Goal: Task Accomplishment & Management: Use online tool/utility

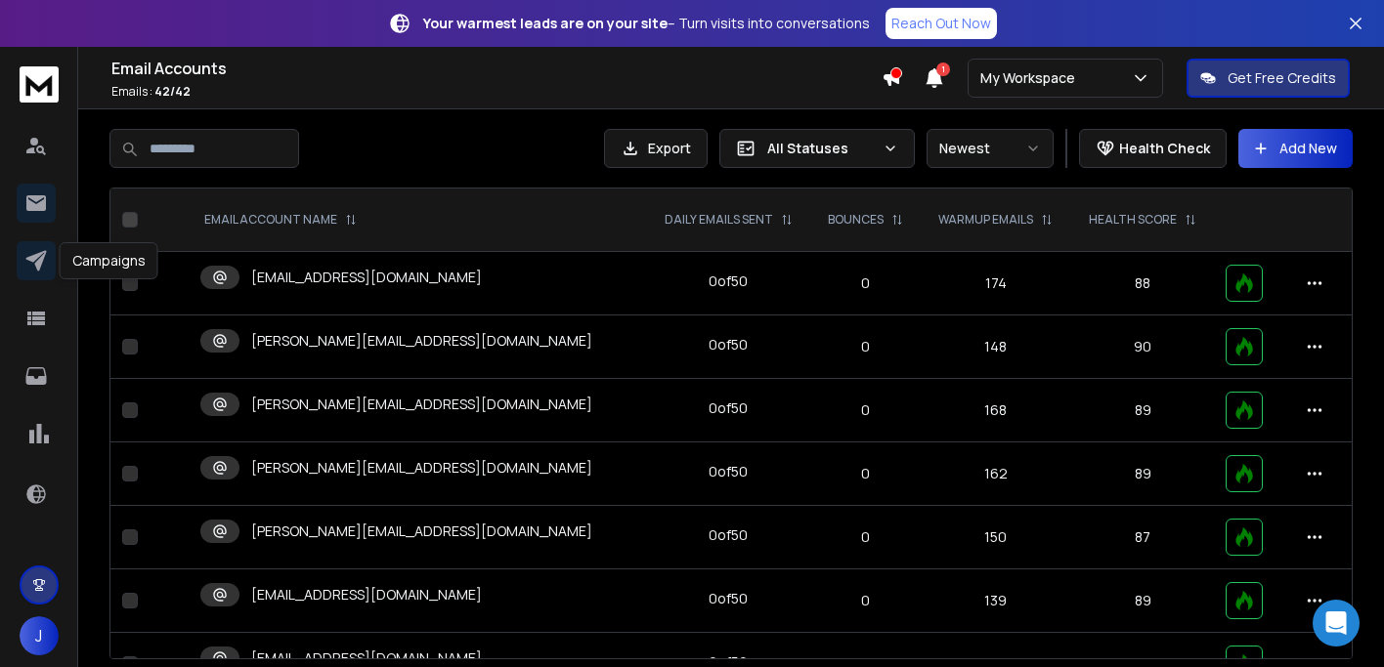
click at [38, 253] on icon at bounding box center [35, 260] width 21 height 21
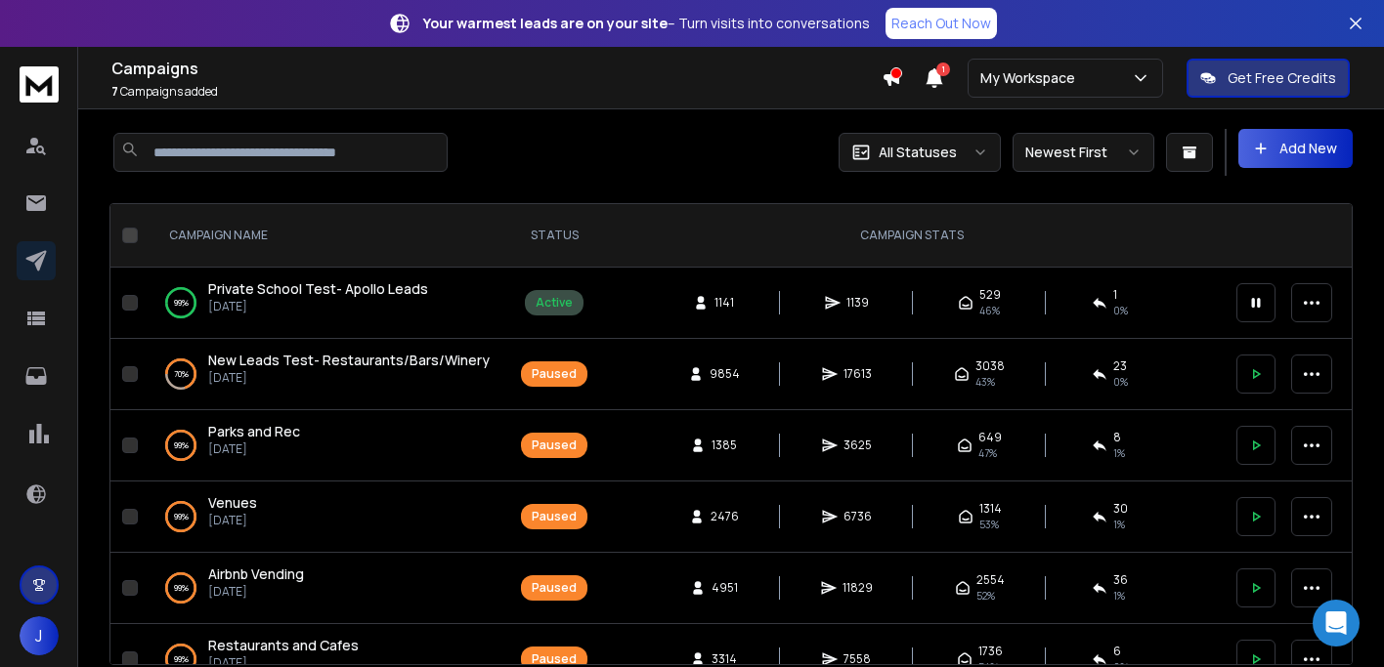
click at [395, 292] on span "Private School Test- Apollo Leads" at bounding box center [318, 288] width 220 height 19
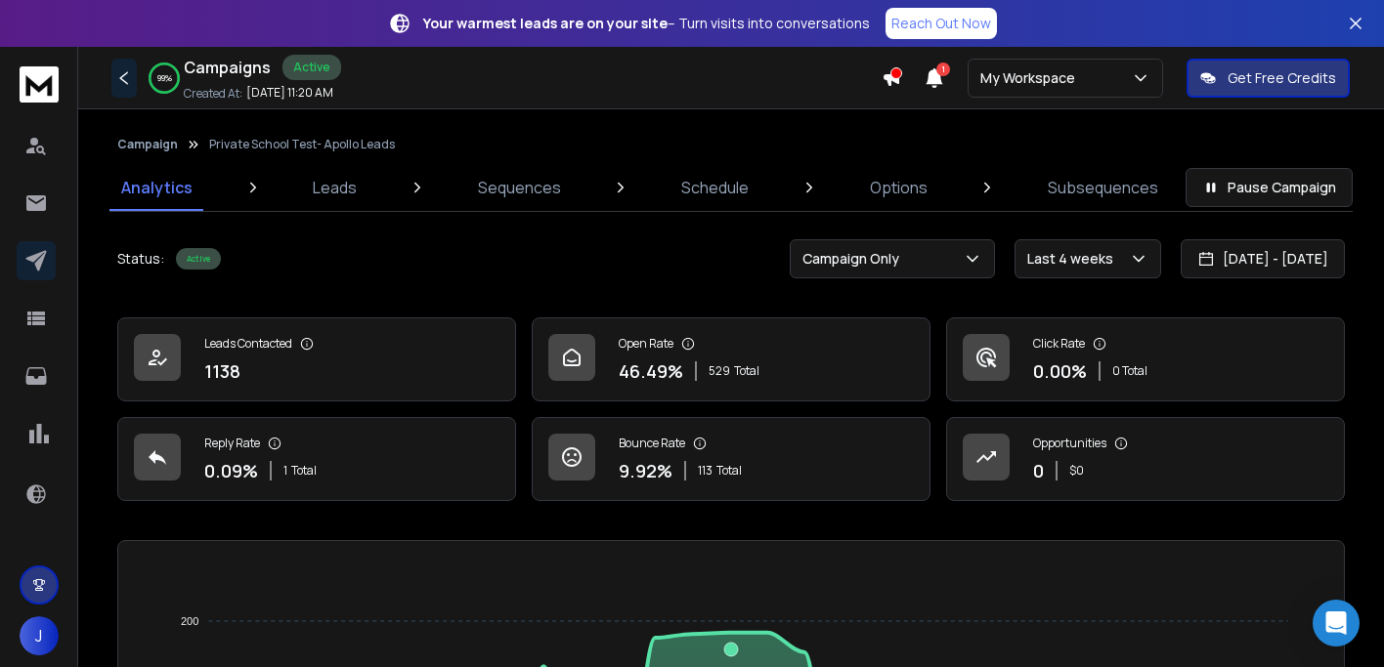
click at [126, 71] on icon at bounding box center [124, 78] width 18 height 18
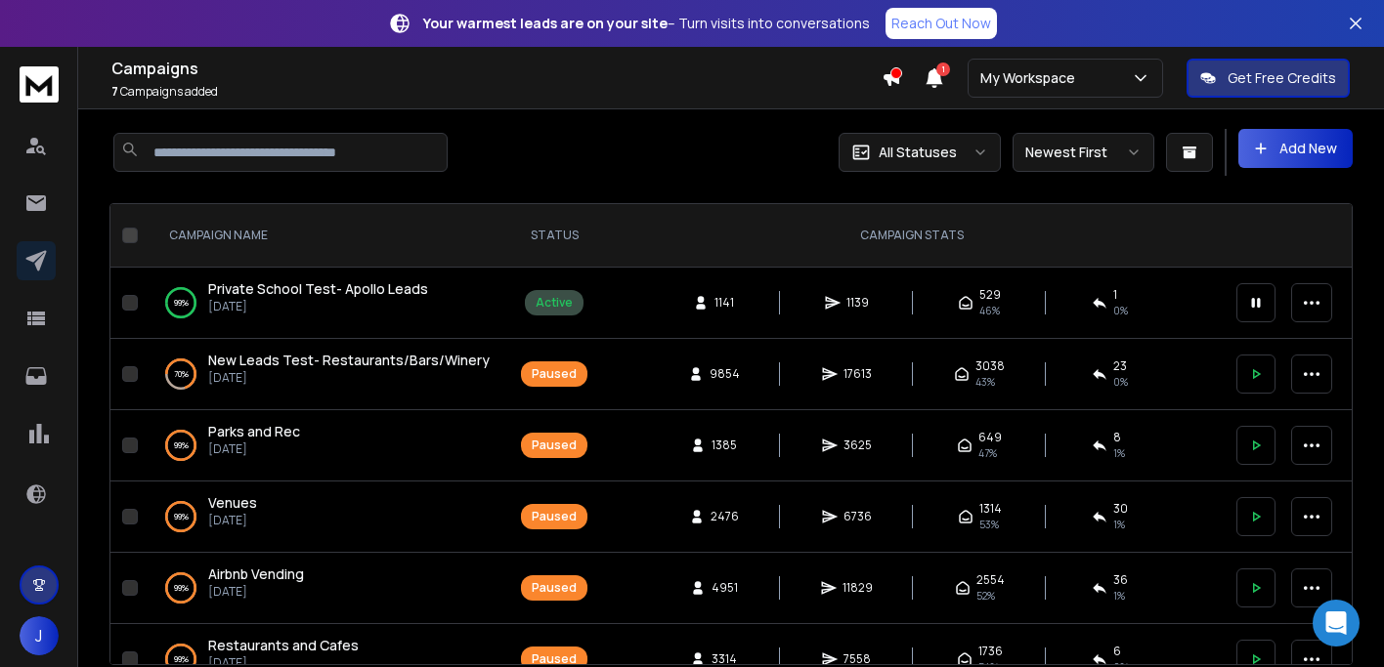
click at [1321, 317] on button "button" at bounding box center [1311, 302] width 41 height 39
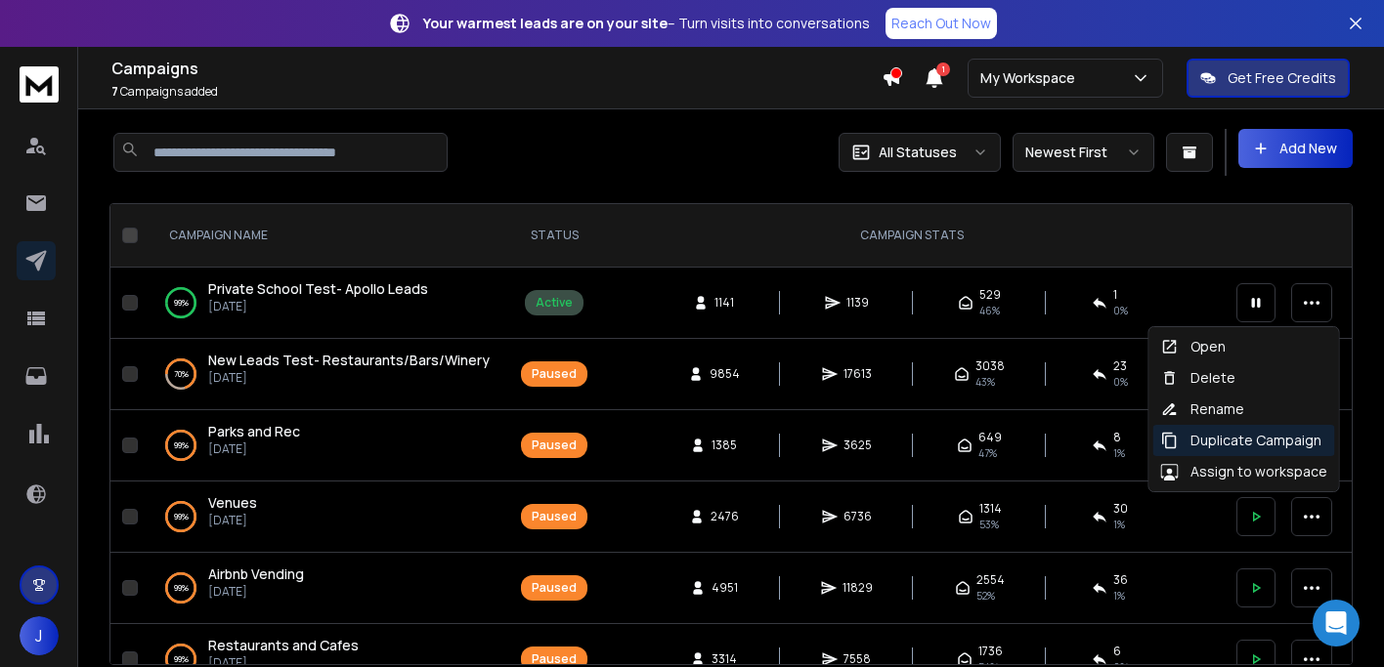
click at [1240, 438] on div "Duplicate Campaign" at bounding box center [1241, 441] width 160 height 20
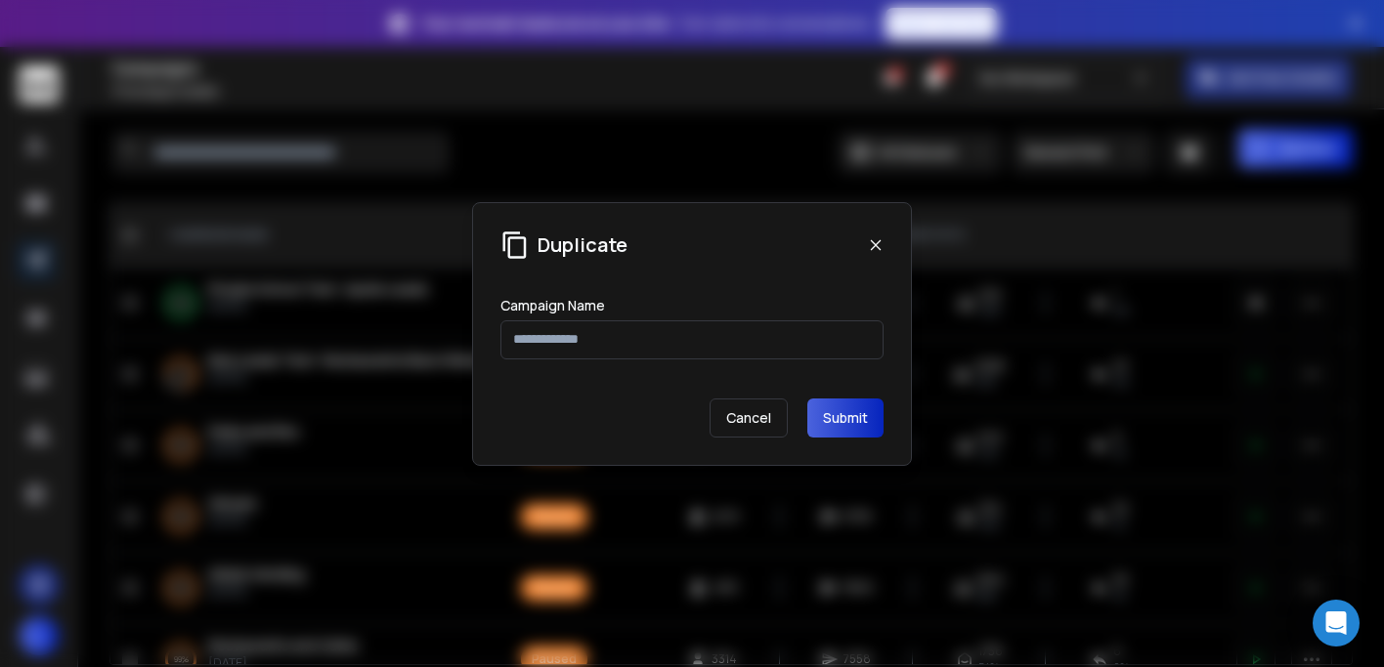
click at [683, 344] on input "text" at bounding box center [691, 339] width 383 height 39
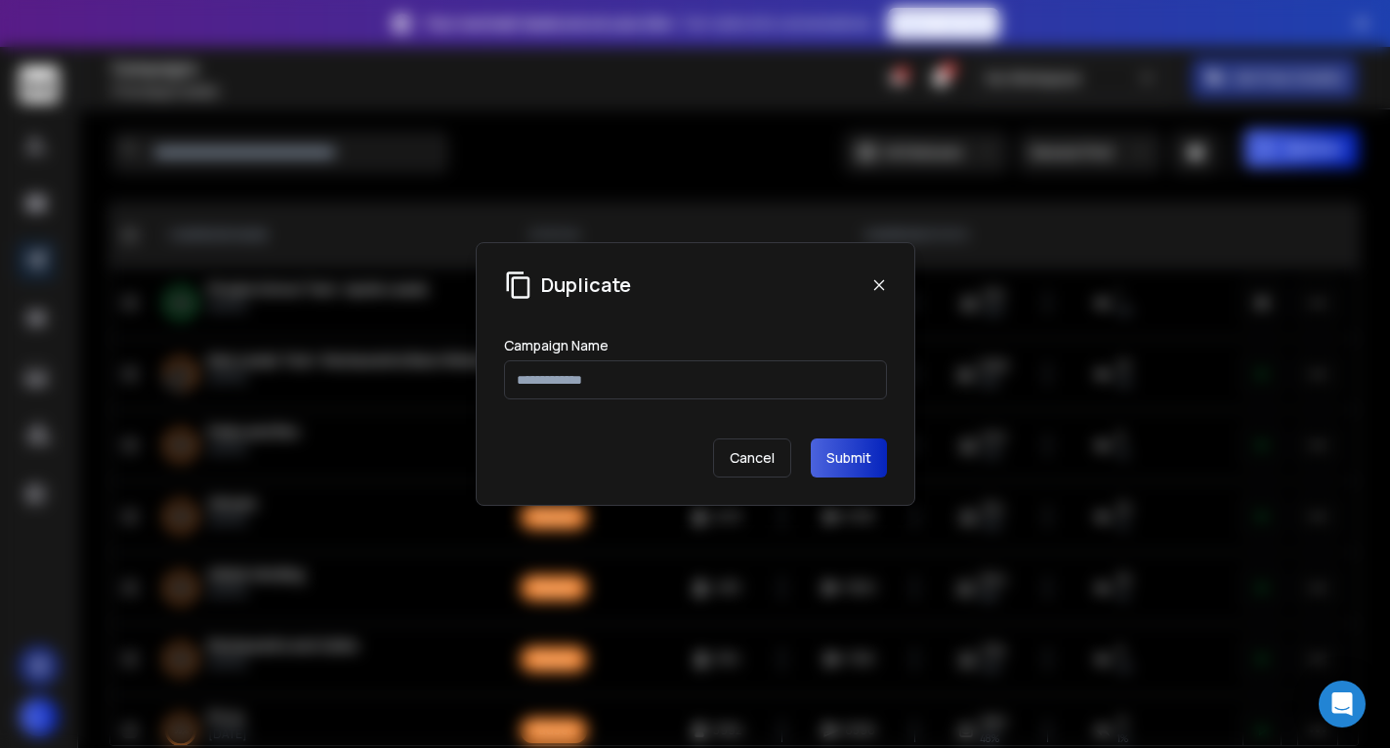
click at [733, 376] on input "text" at bounding box center [695, 380] width 383 height 39
type input "**********"
click at [838, 460] on button "Submit" at bounding box center [849, 458] width 76 height 39
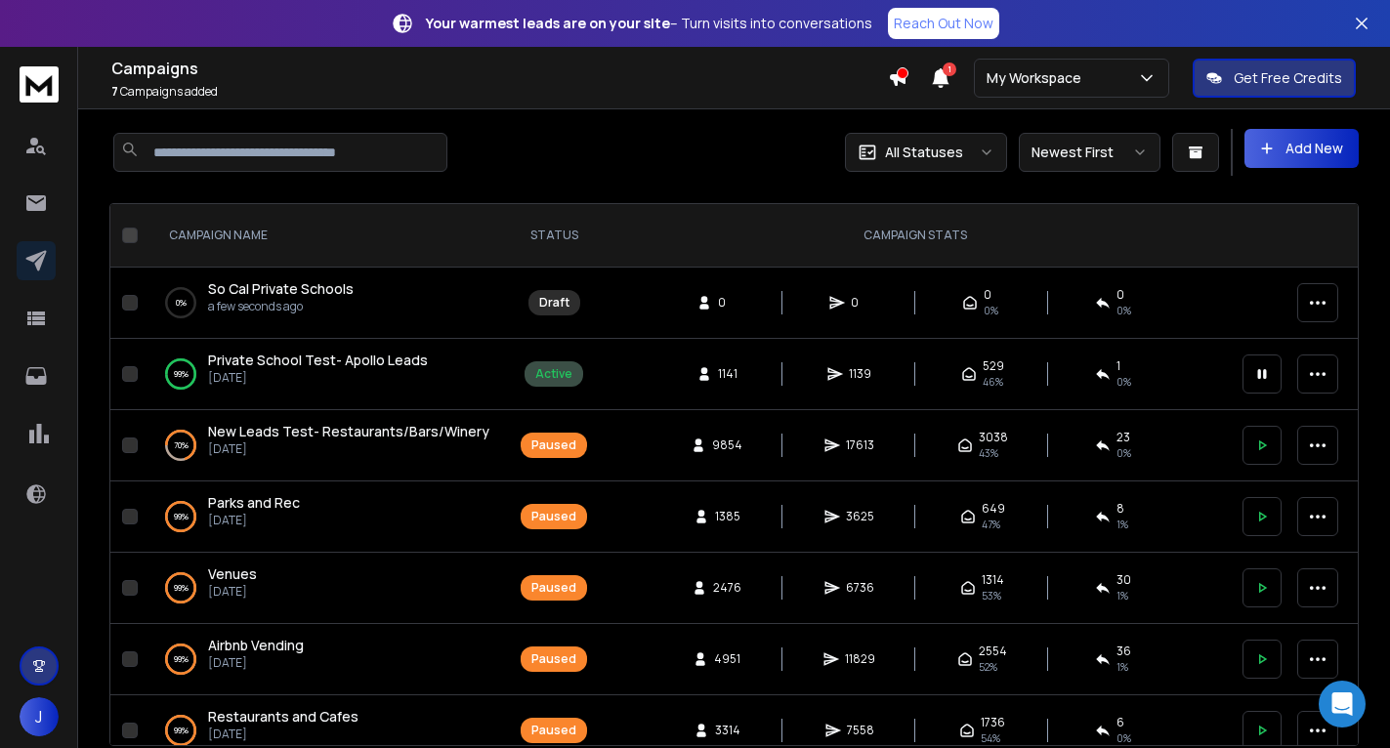
click at [338, 281] on span "So Cal Private Schools" at bounding box center [281, 288] width 146 height 19
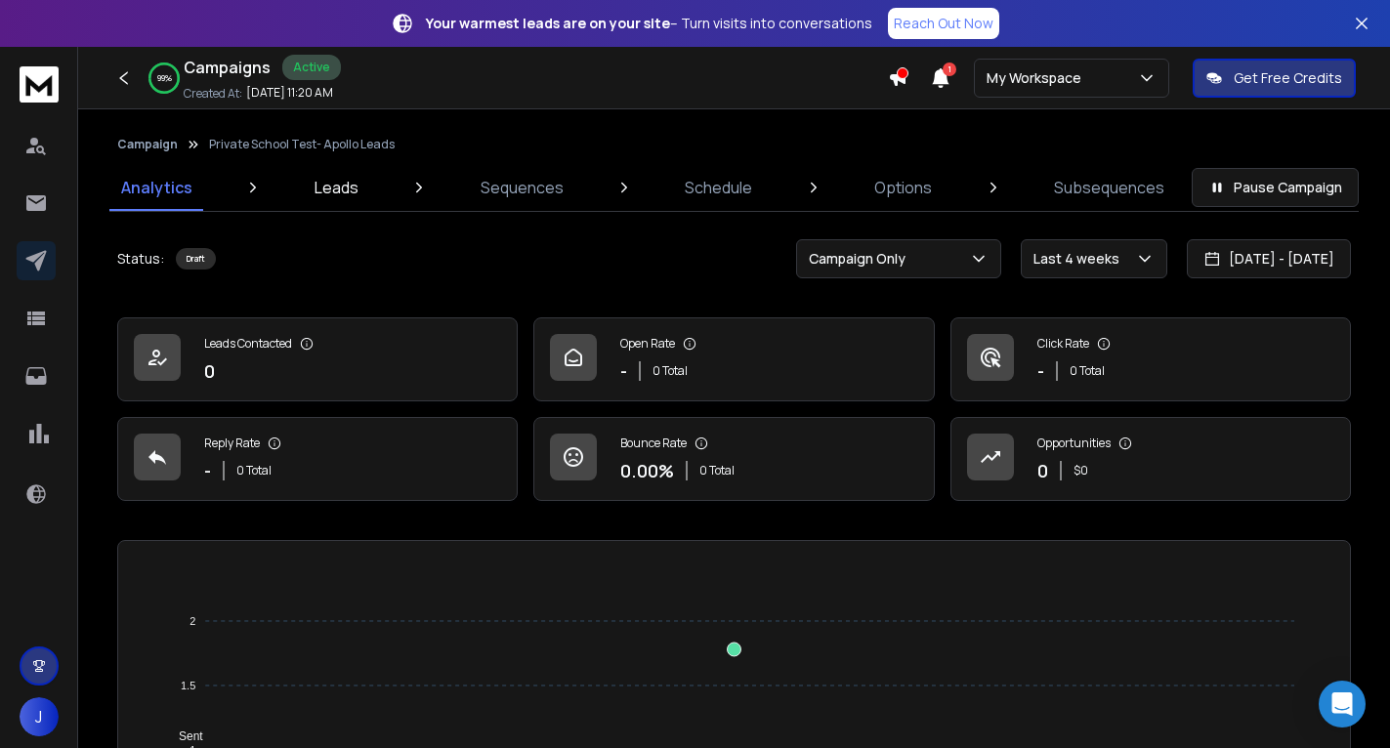
click at [345, 183] on p "Leads" at bounding box center [337, 187] width 44 height 23
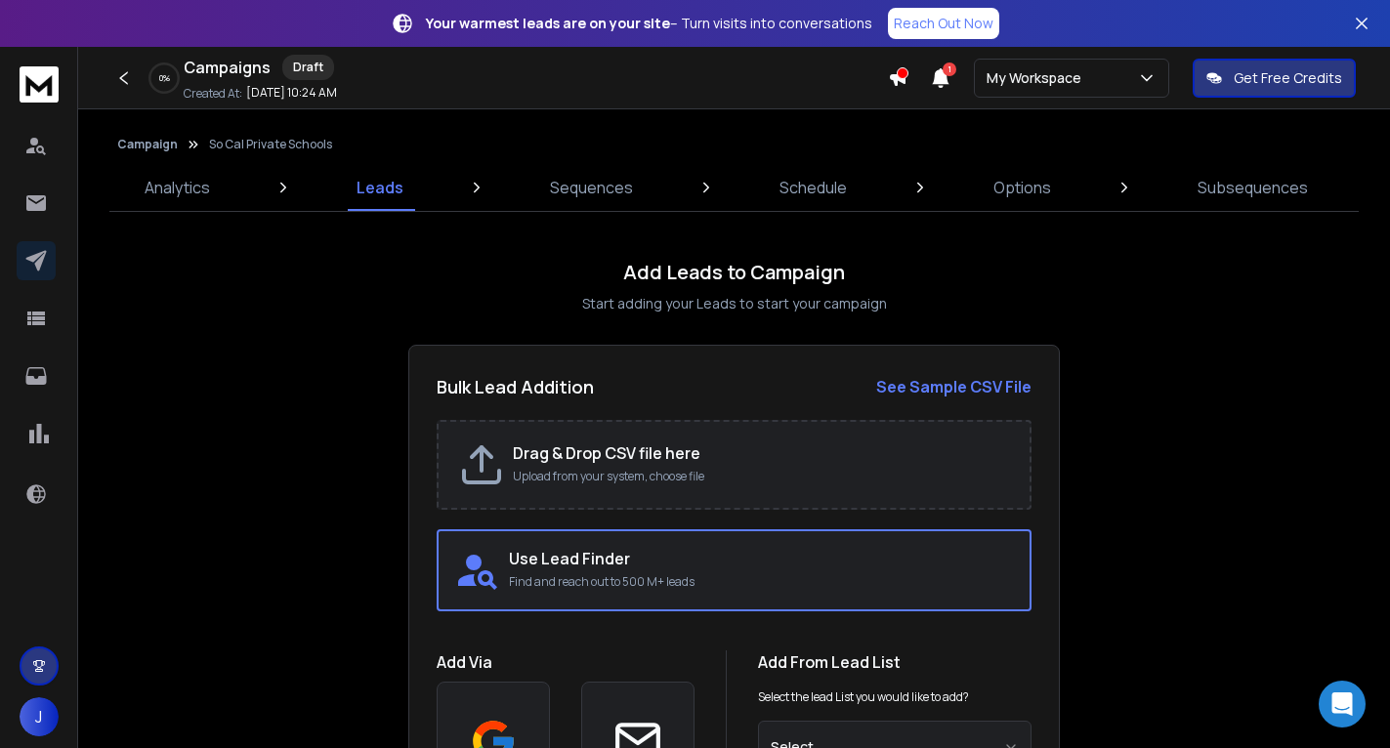
click at [570, 575] on p "Find and reach out to 500 M+ leads" at bounding box center [761, 583] width 505 height 16
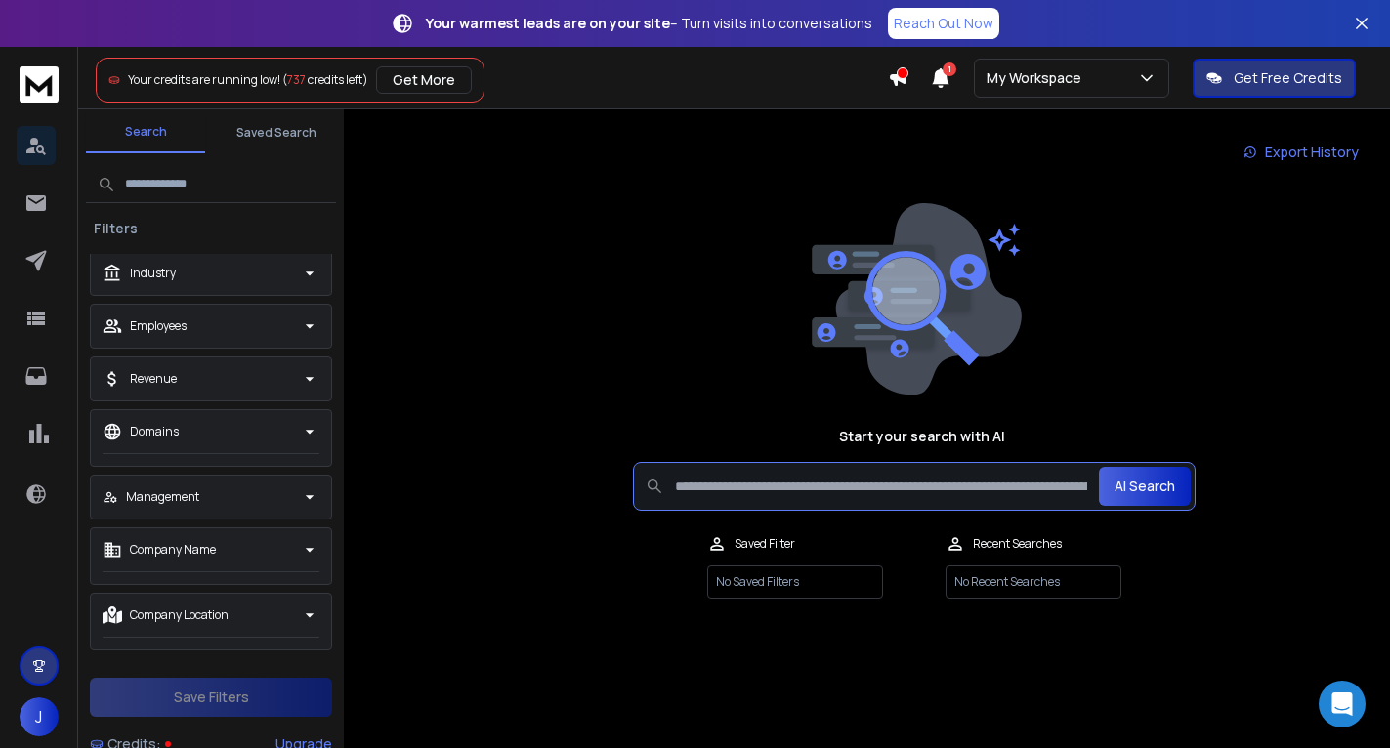
click at [241, 275] on div "Industry" at bounding box center [211, 274] width 217 height 20
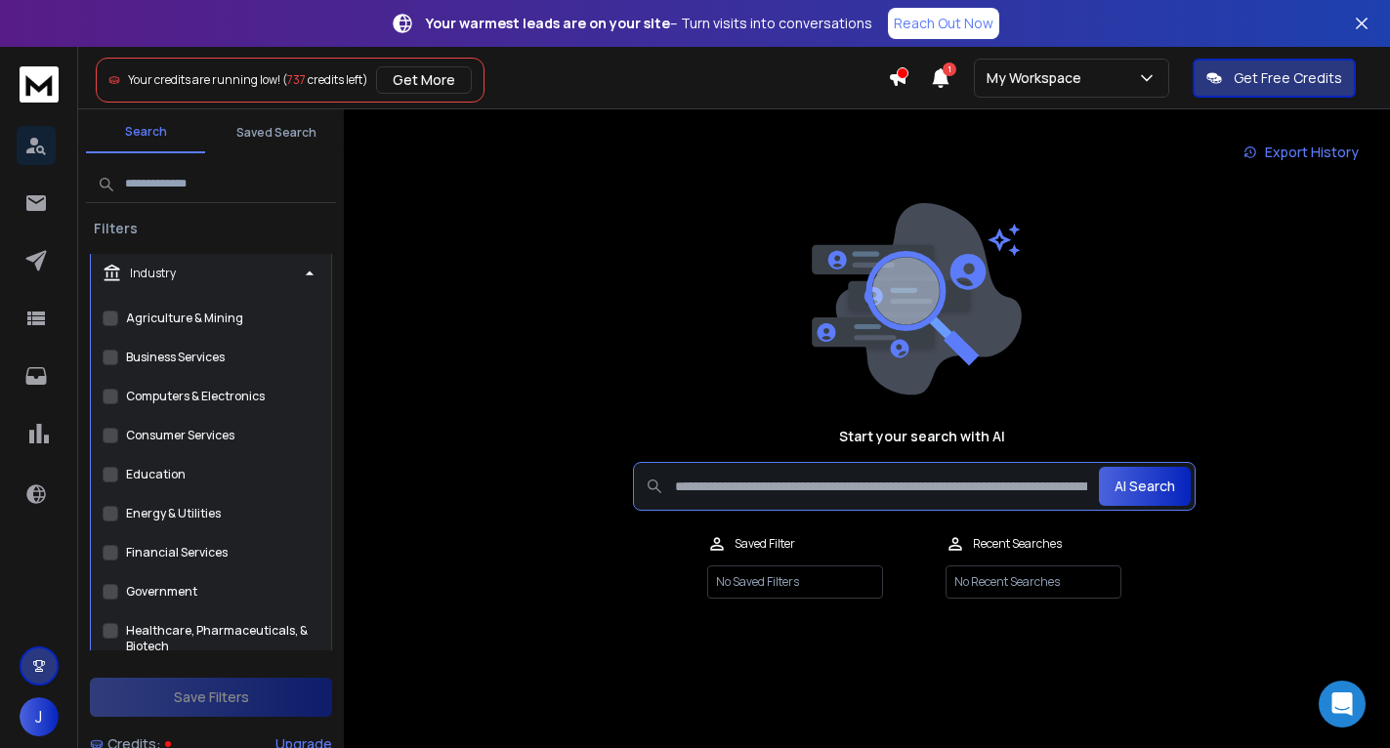
click at [111, 477] on button "Education" at bounding box center [111, 475] width 16 height 16
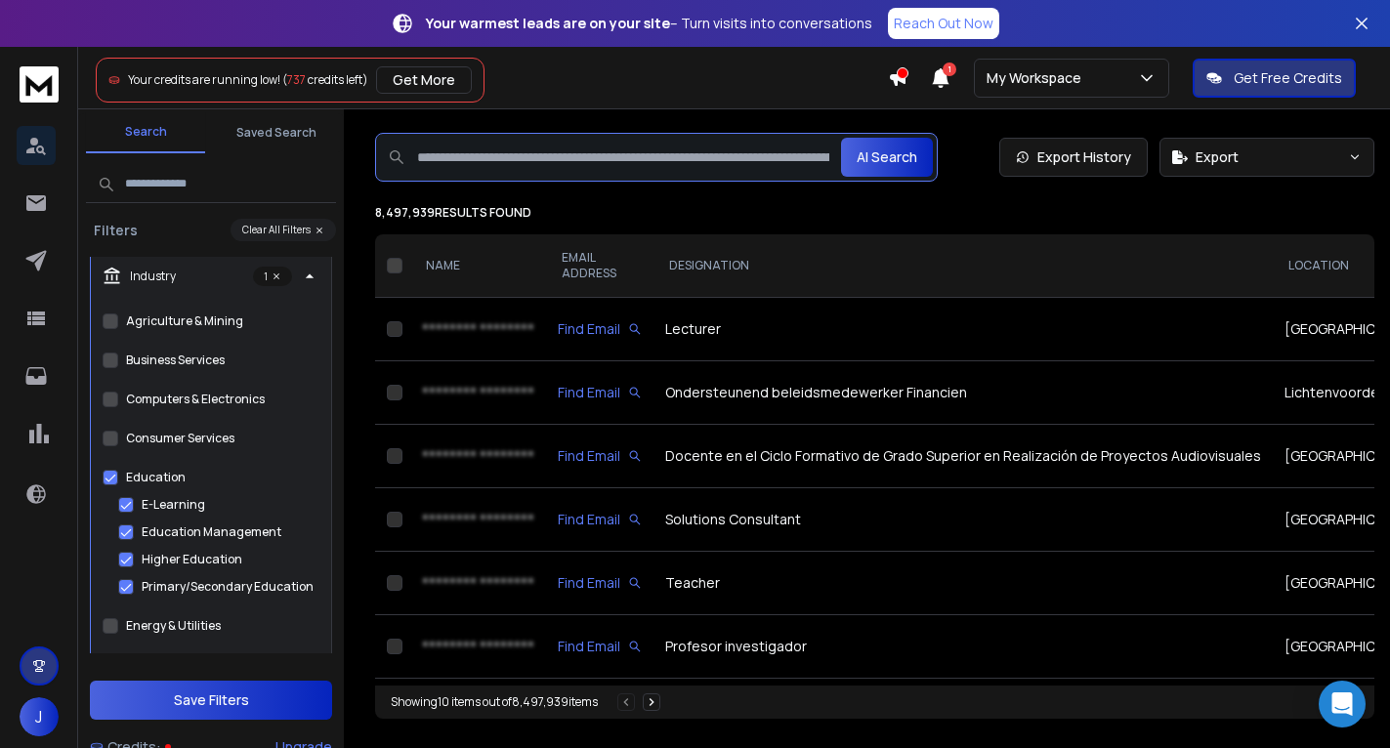
click at [123, 501] on button "E-Learning" at bounding box center [126, 505] width 16 height 16
click at [127, 556] on Education "Higher Education" at bounding box center [126, 560] width 16 height 16
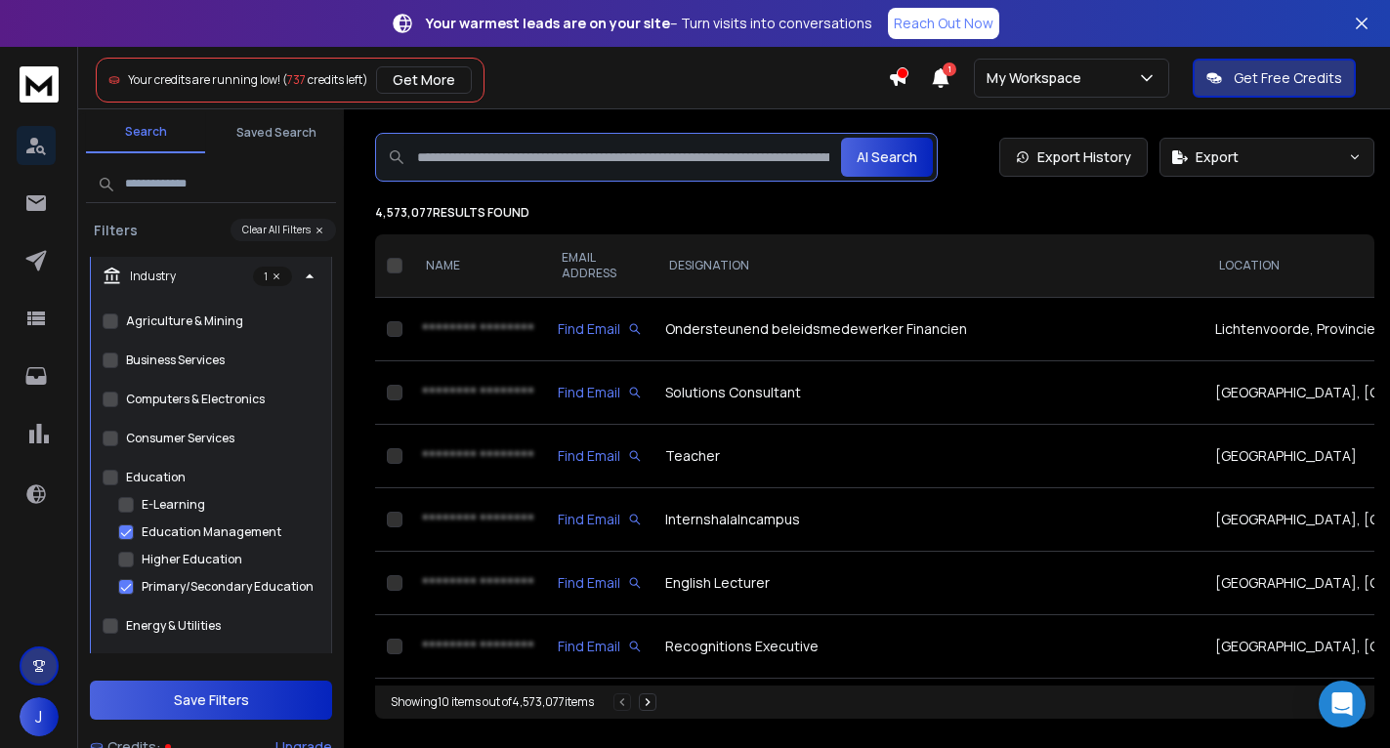
click at [125, 531] on Management "Education Management" at bounding box center [126, 533] width 16 height 16
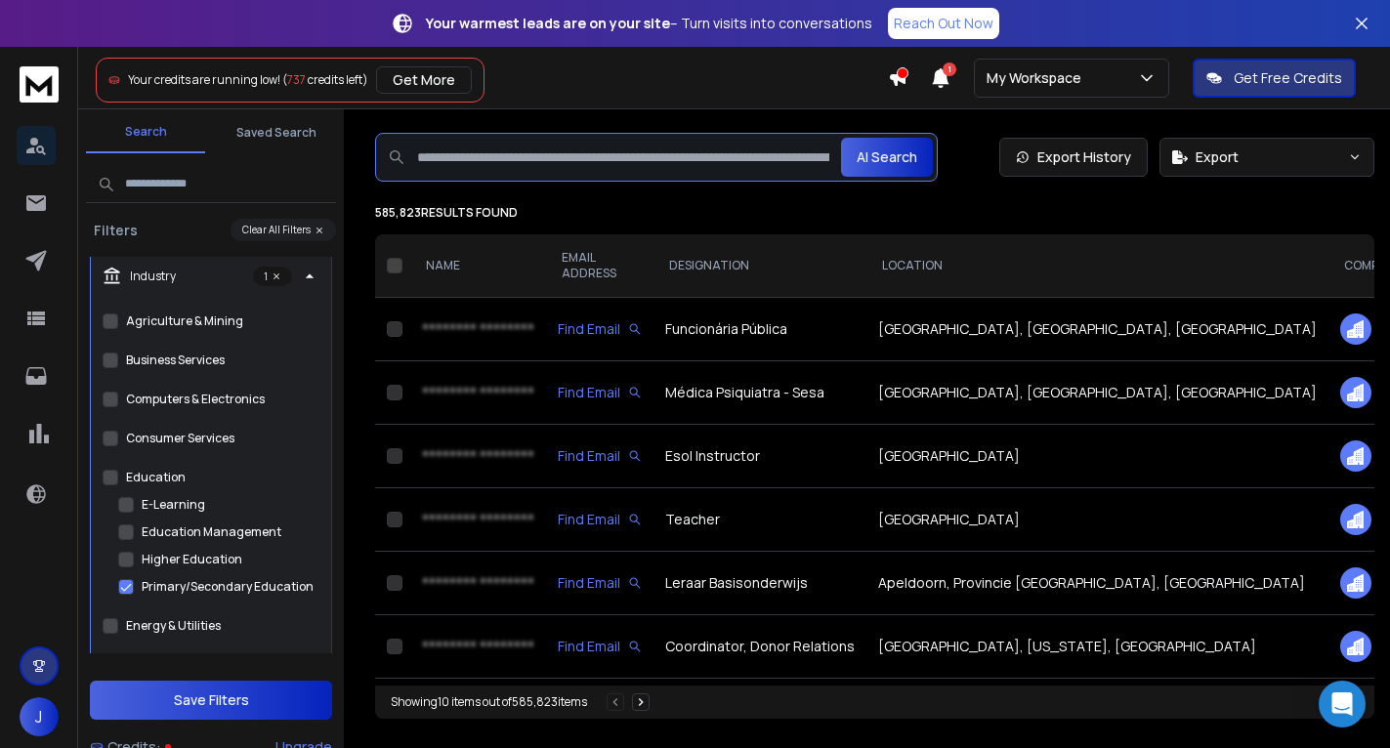
click at [300, 274] on icon at bounding box center [310, 277] width 20 height 20
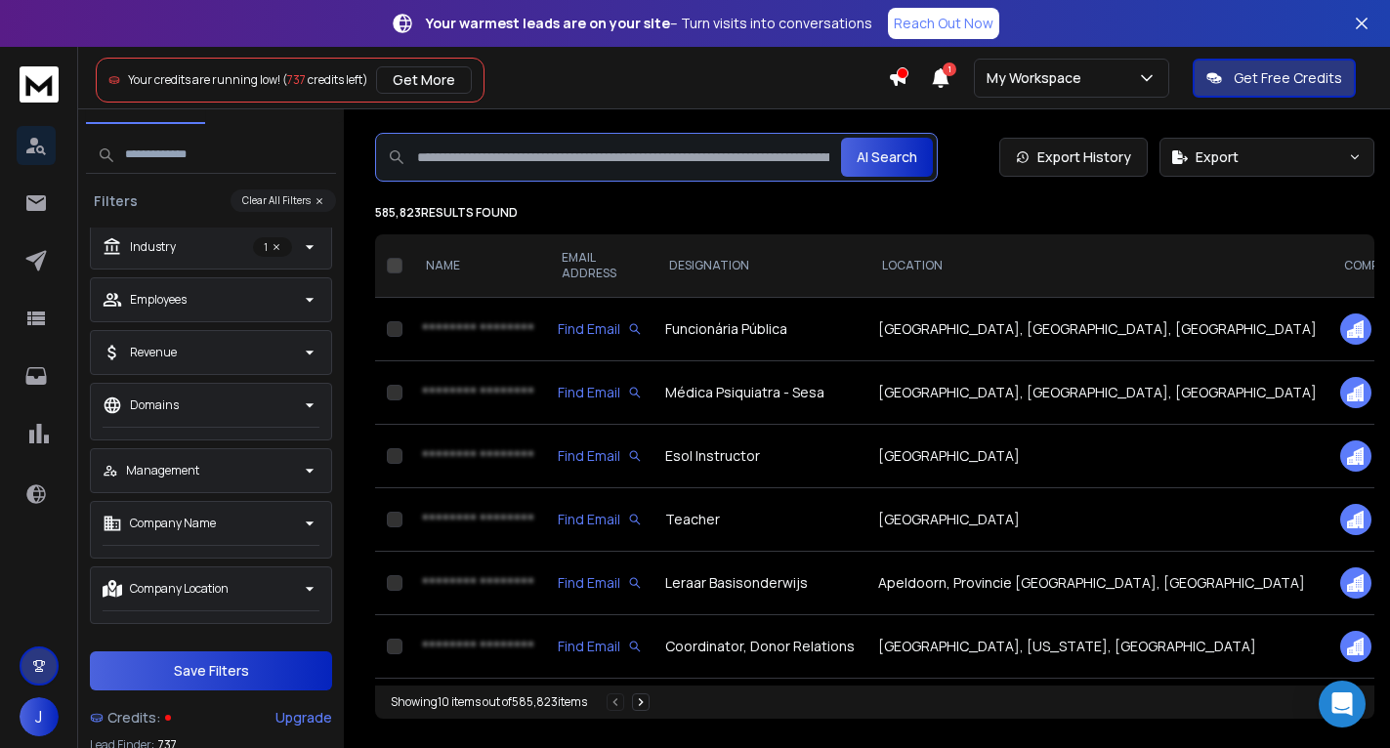
scroll to position [46, 0]
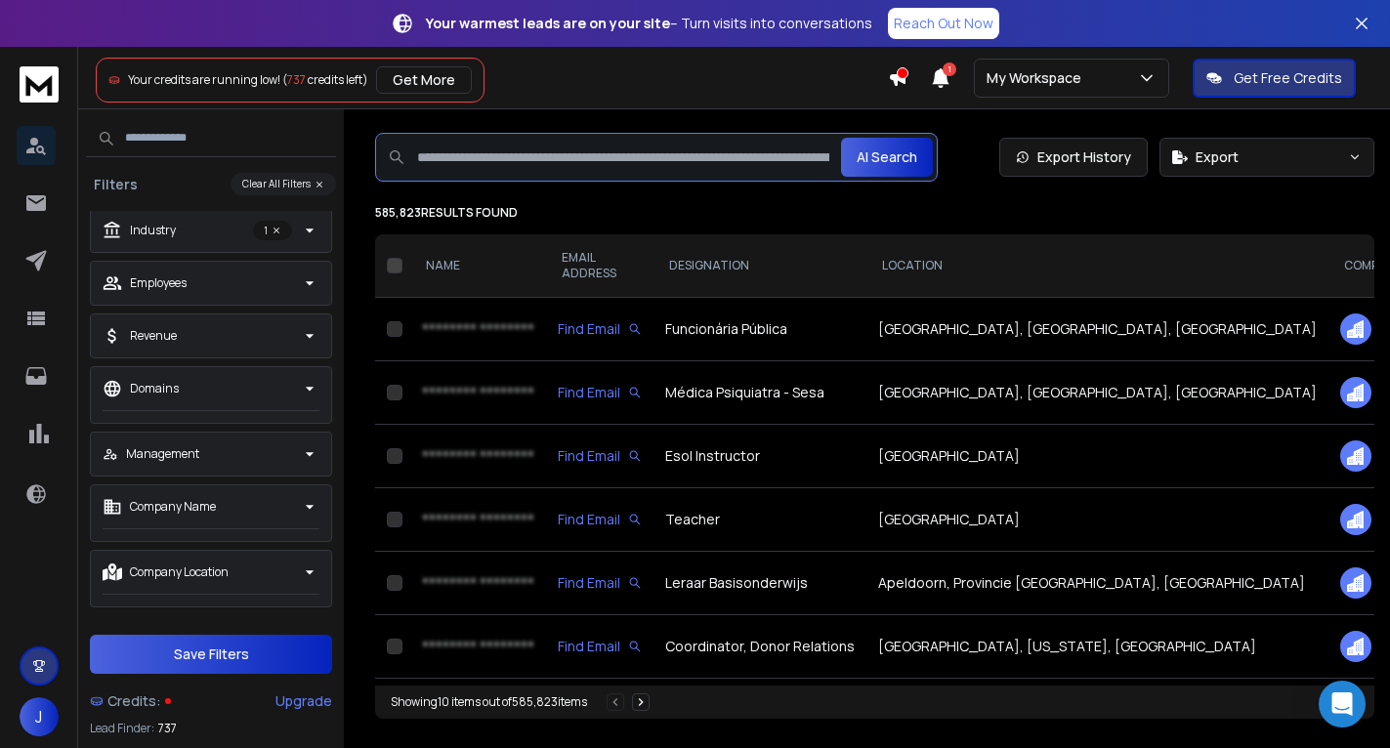
click at [205, 576] on p "Company Location" at bounding box center [179, 573] width 99 height 16
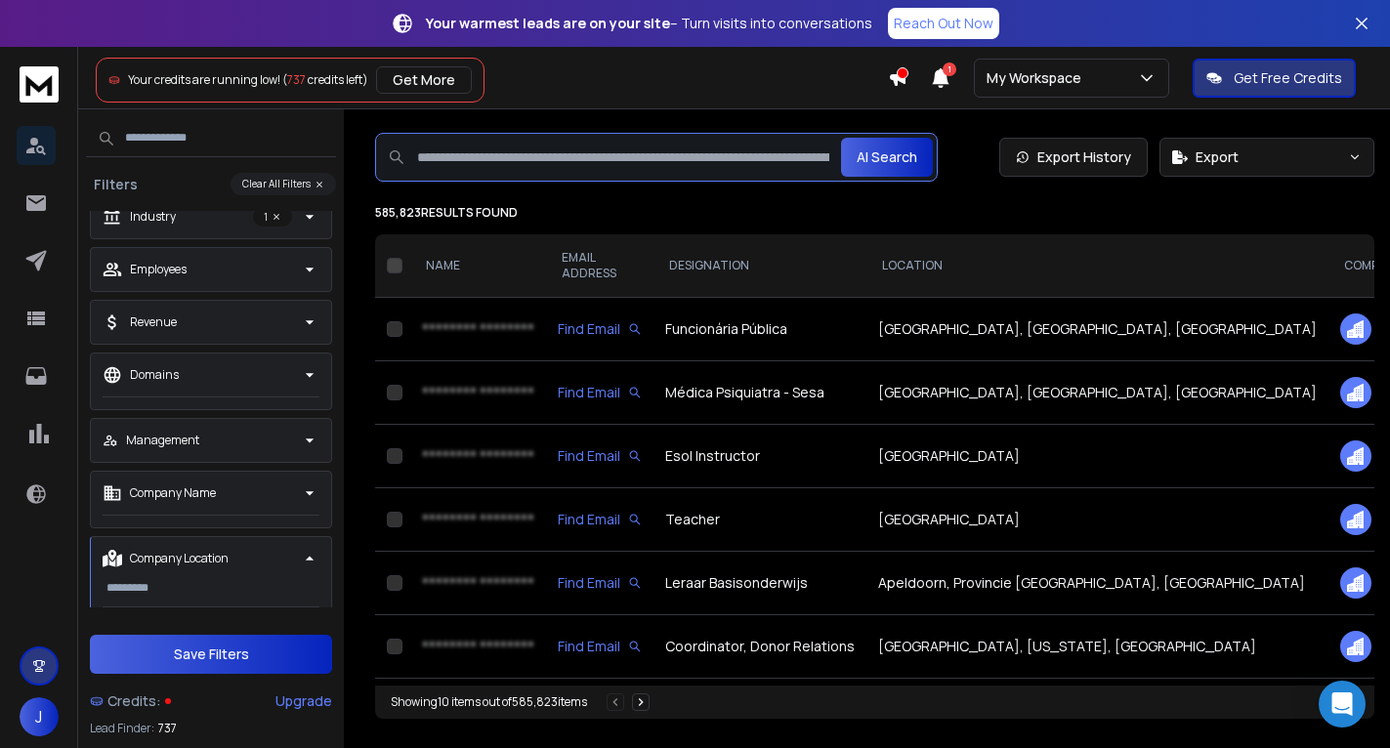
type input "*"
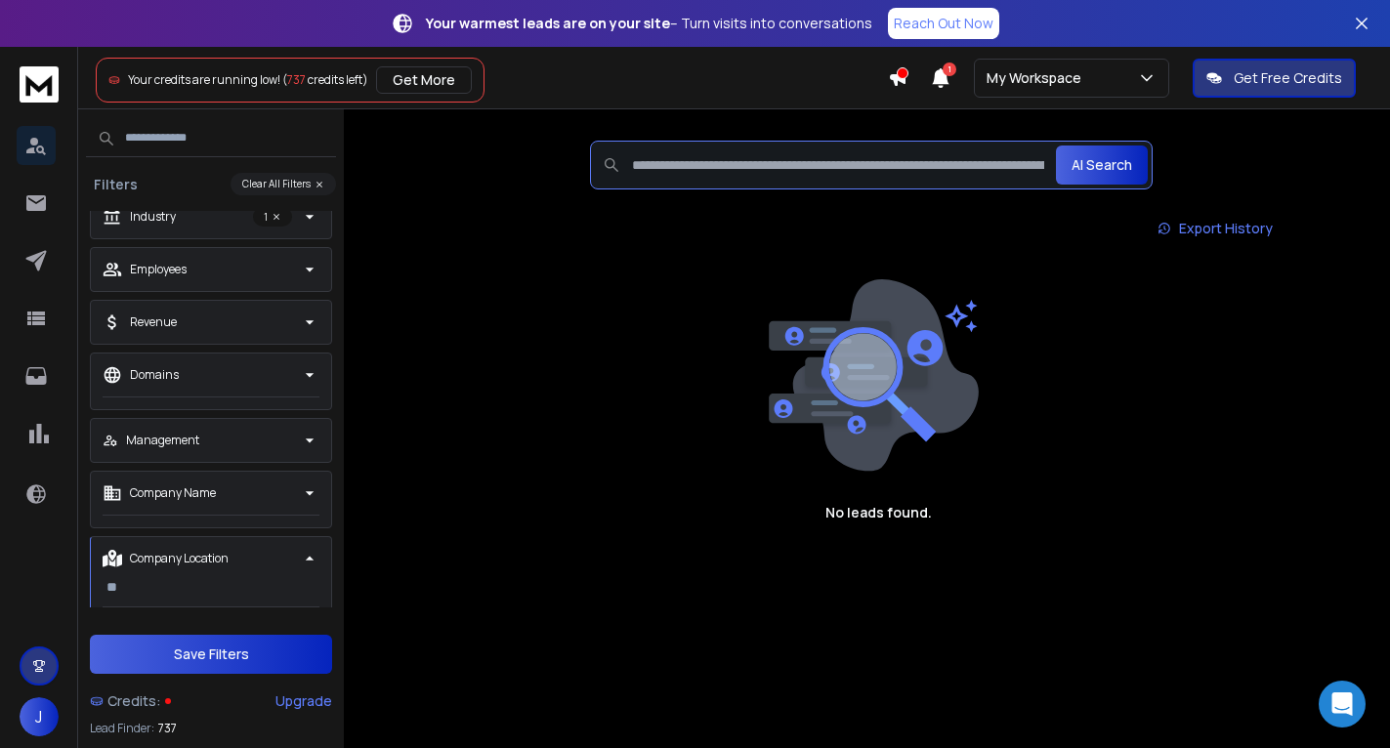
type input "*"
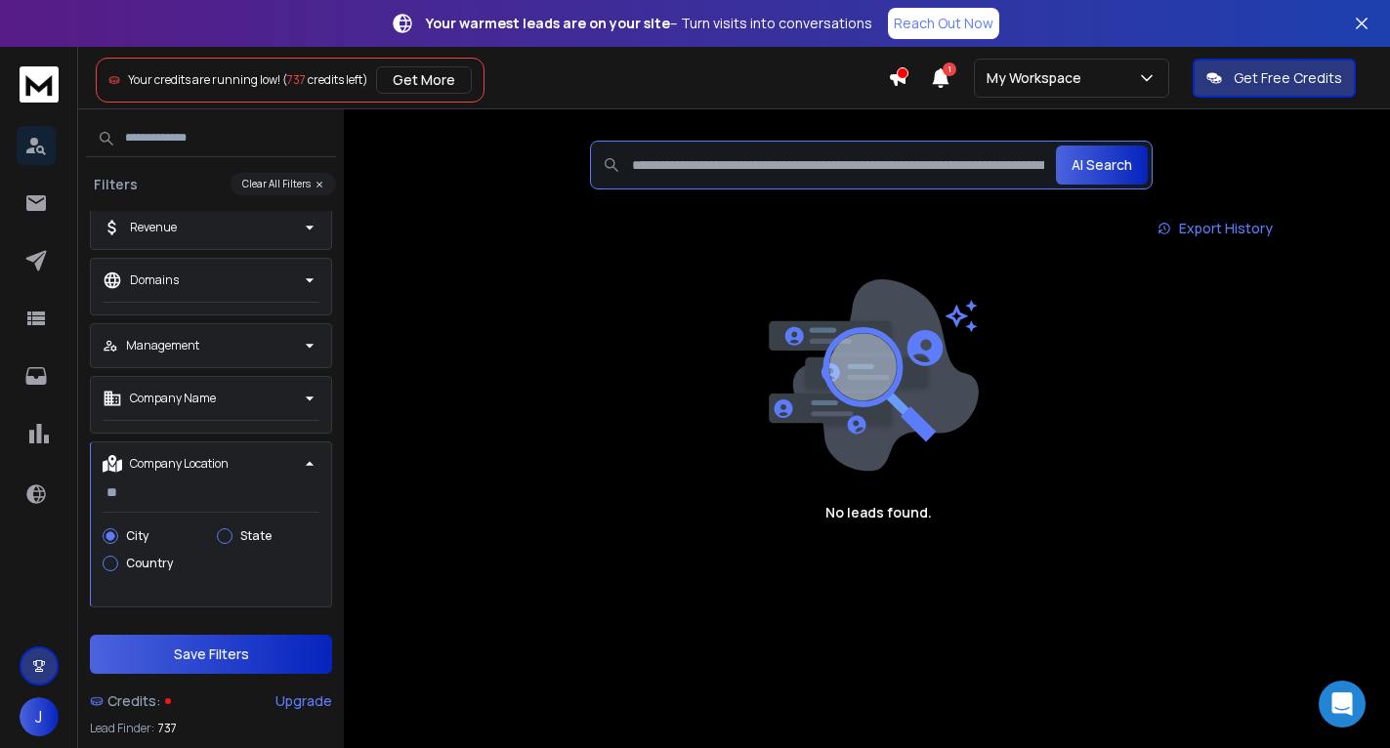
type input "*"
click at [217, 532] on button "State" at bounding box center [225, 537] width 16 height 16
click at [222, 501] on input at bounding box center [211, 493] width 217 height 39
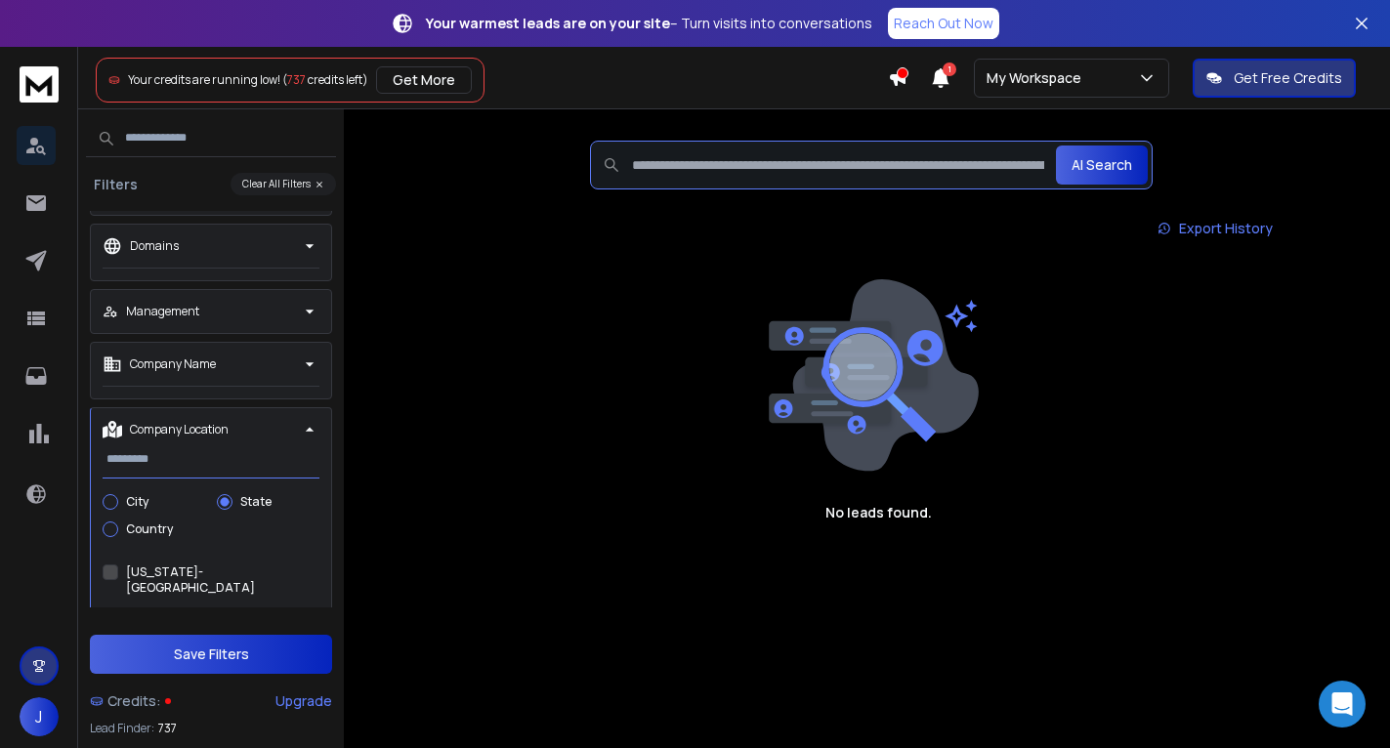
scroll to position [355, 0]
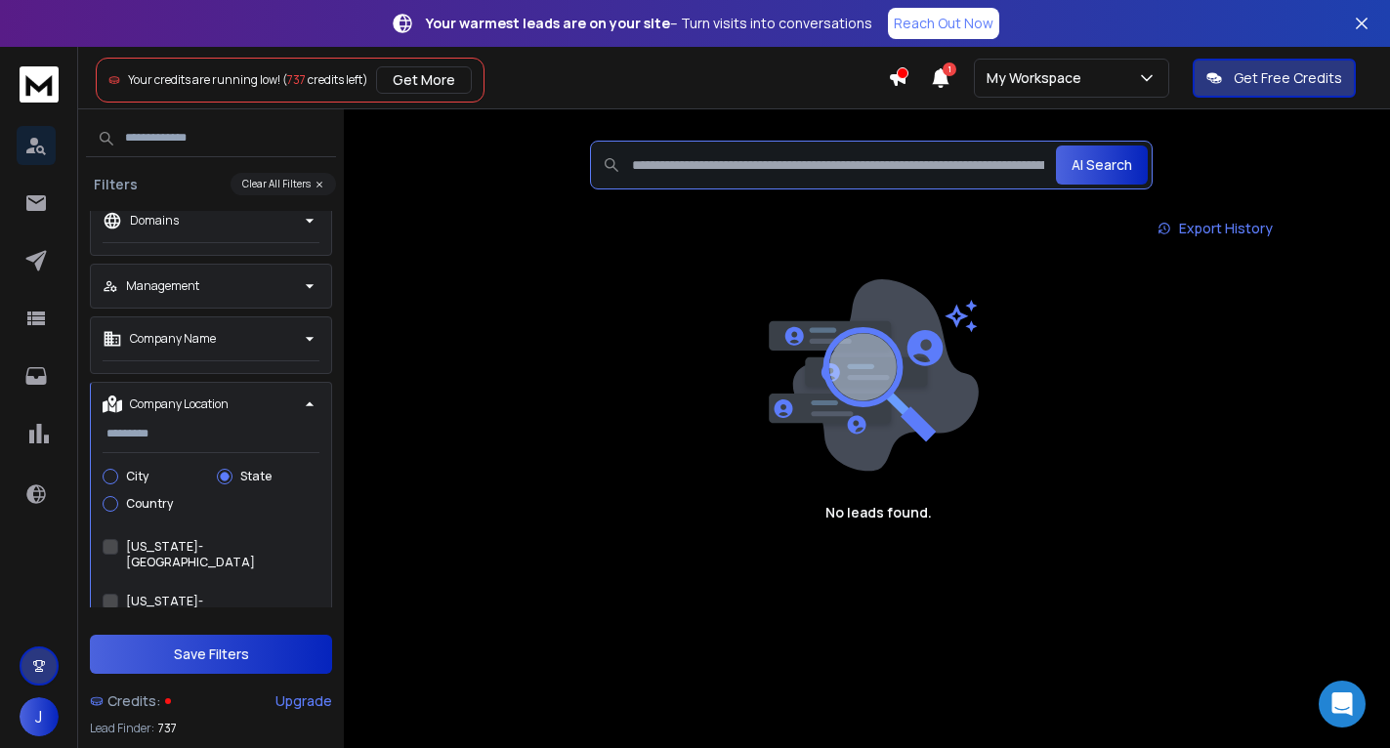
click at [207, 541] on label "California-United States" at bounding box center [222, 554] width 193 height 31
click at [118, 541] on States "California-United States" at bounding box center [111, 547] width 16 height 16
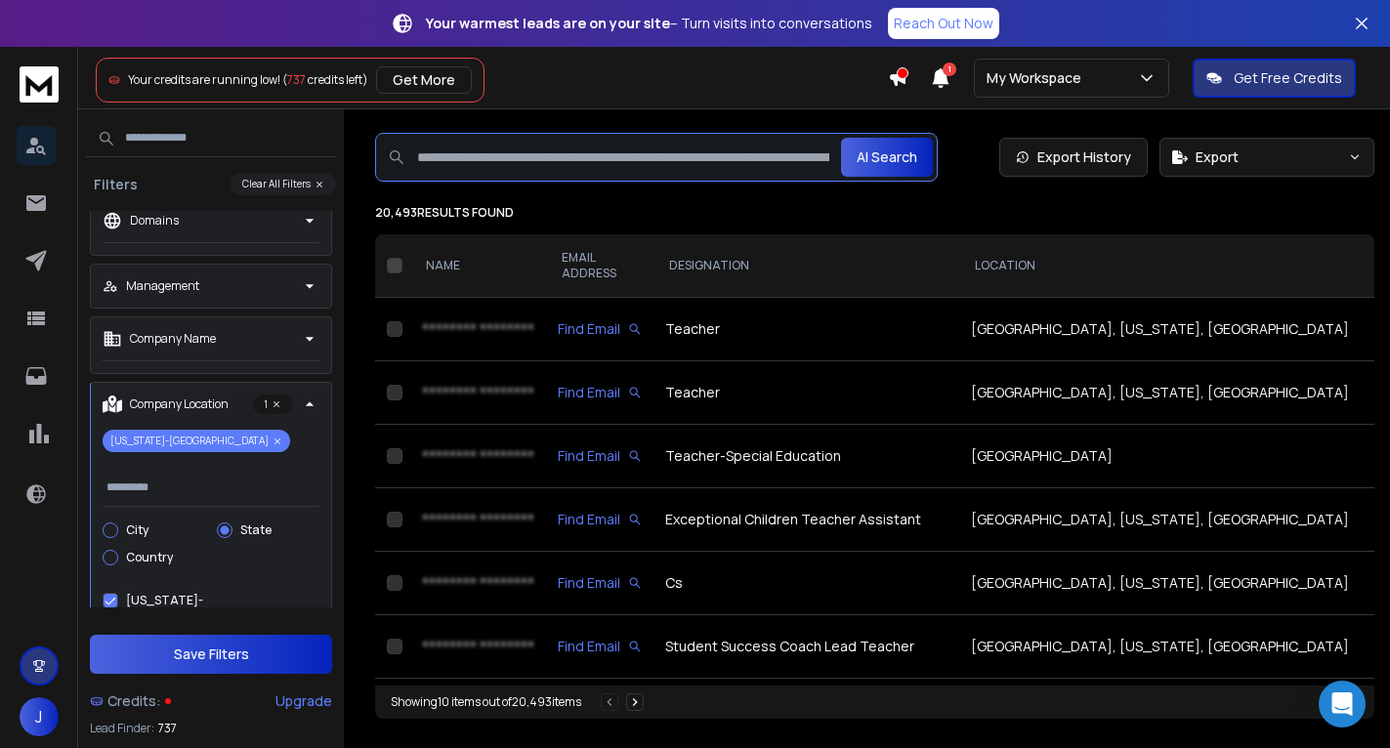
click at [300, 403] on icon at bounding box center [310, 405] width 20 height 20
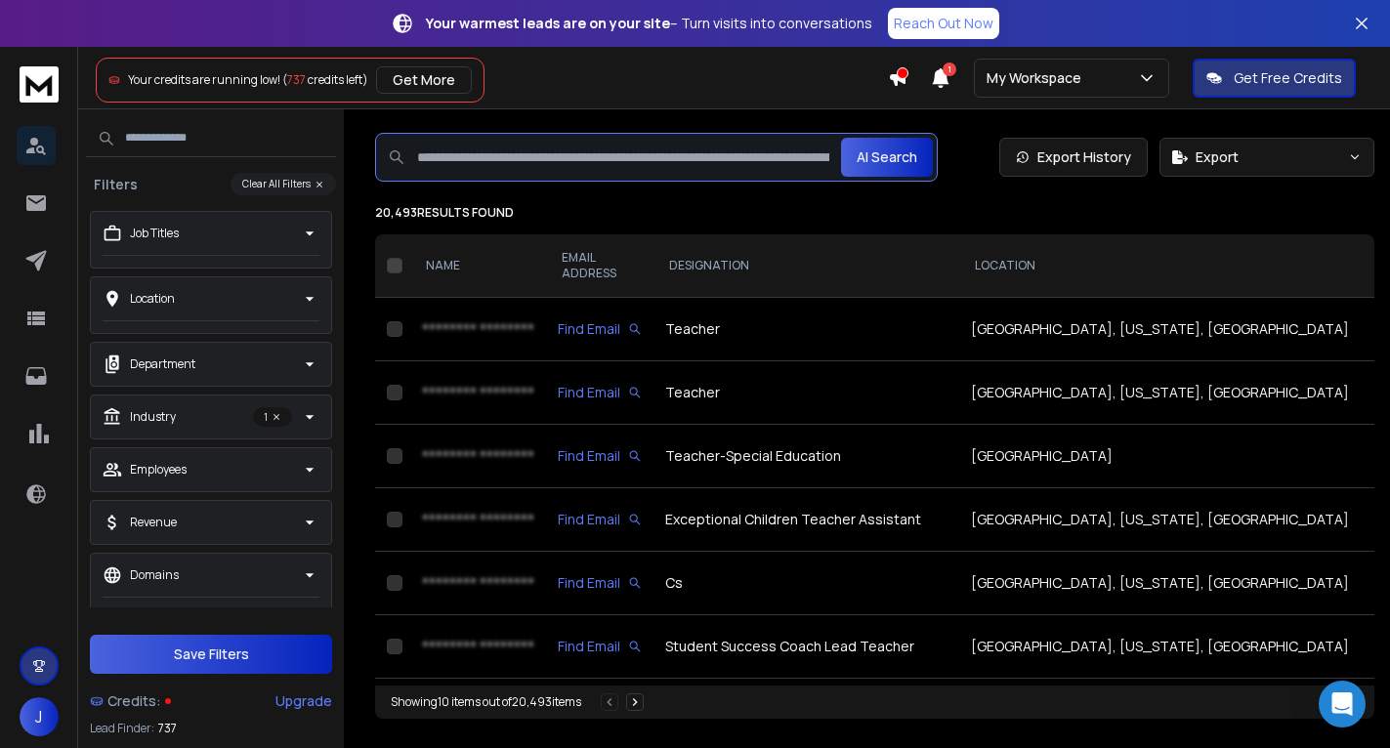
scroll to position [3, 0]
click at [300, 301] on icon at bounding box center [310, 296] width 20 height 20
click at [243, 366] on label "State" at bounding box center [255, 369] width 31 height 16
click at [233, 366] on button "State" at bounding box center [225, 369] width 16 height 16
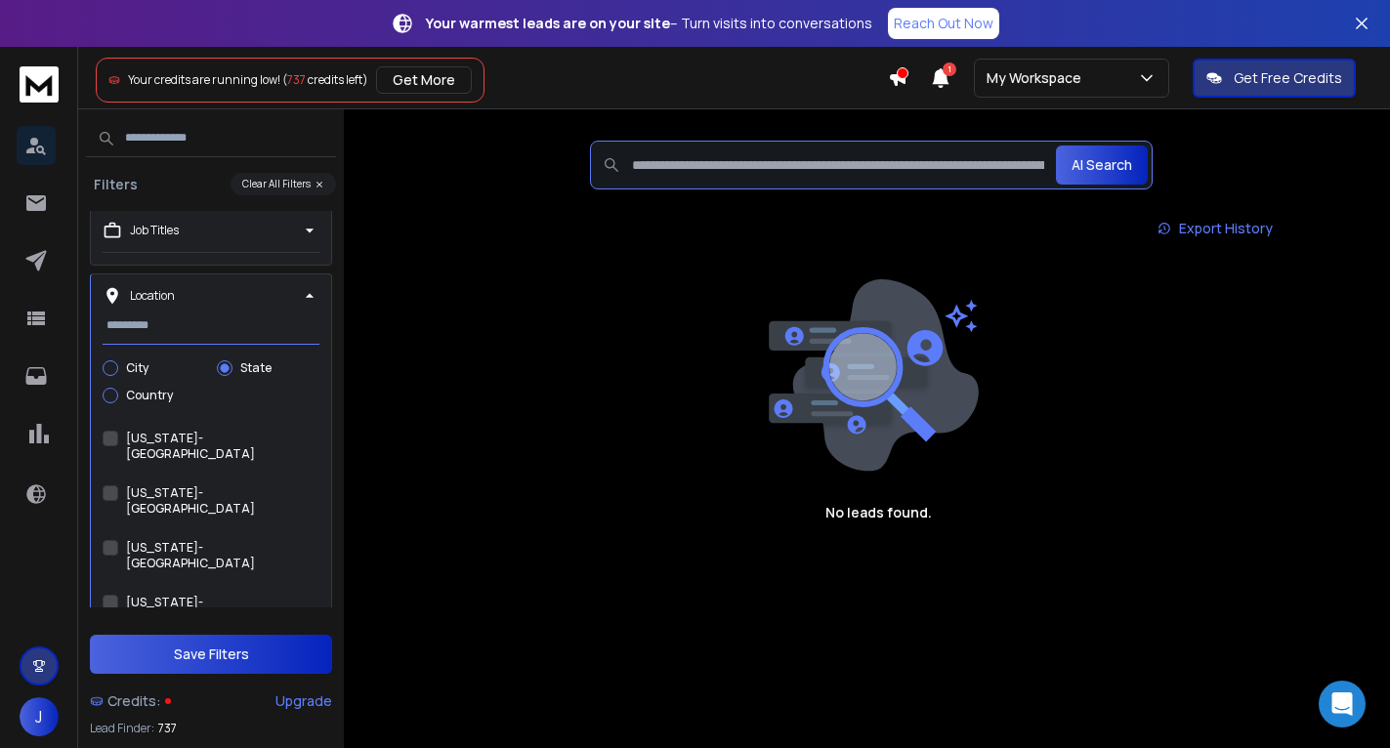
click at [236, 338] on input at bounding box center [211, 325] width 217 height 39
click at [109, 438] on States "California-United States" at bounding box center [111, 439] width 16 height 16
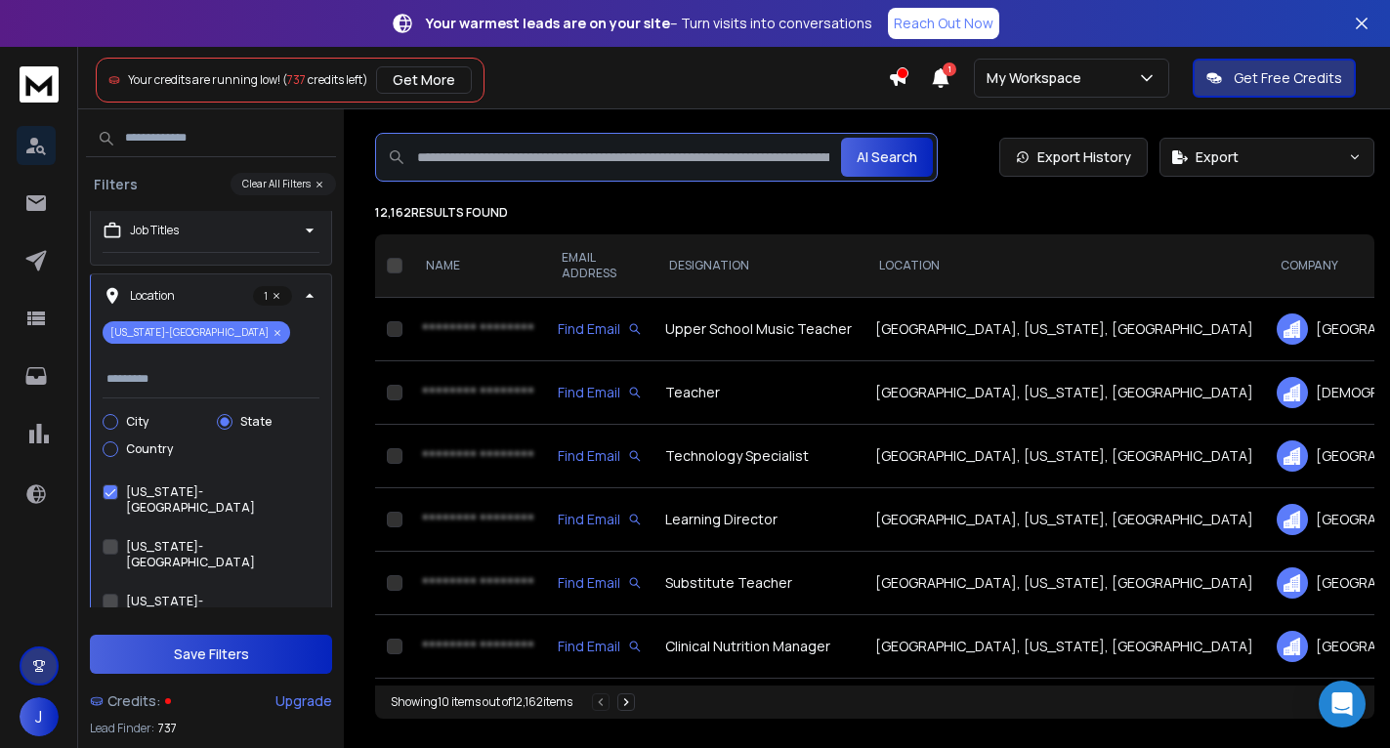
click at [306, 295] on icon at bounding box center [310, 296] width 8 height 4
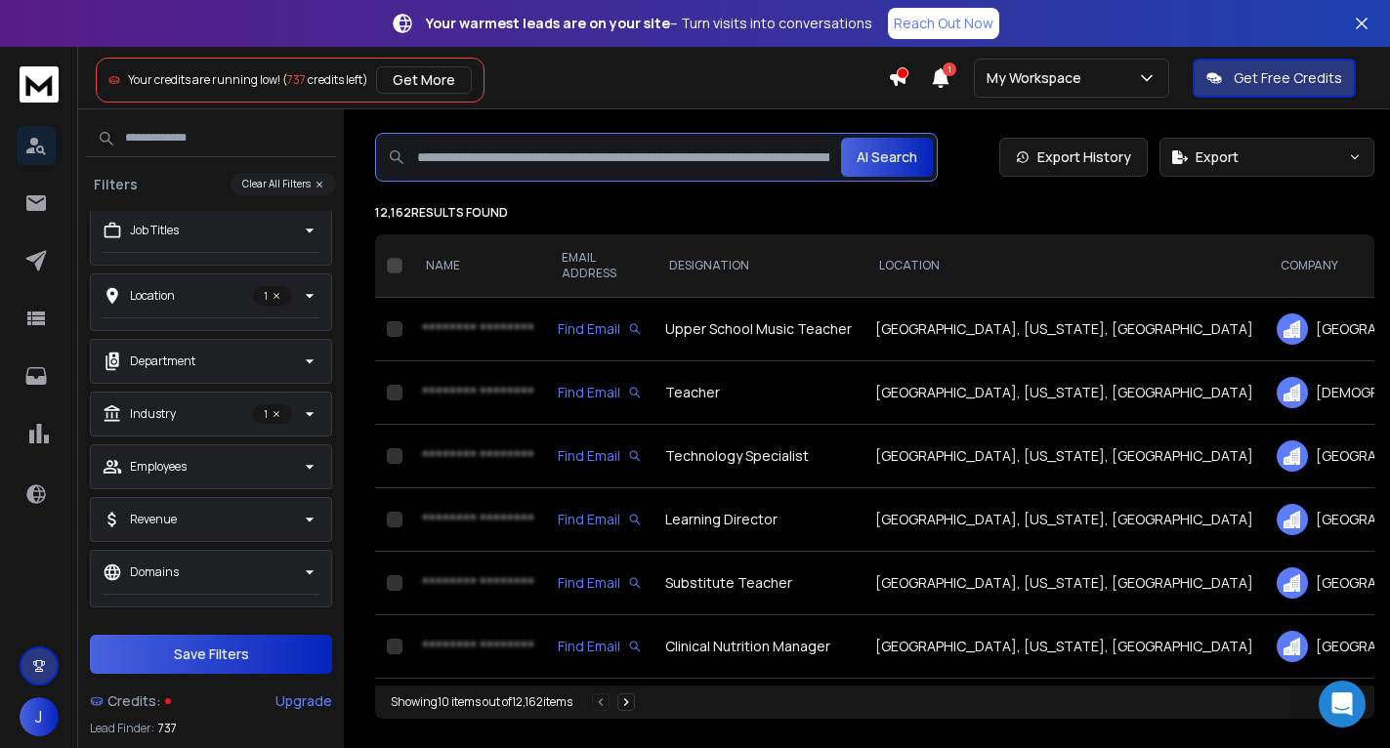
click at [179, 231] on p "Job Titles" at bounding box center [154, 231] width 49 height 16
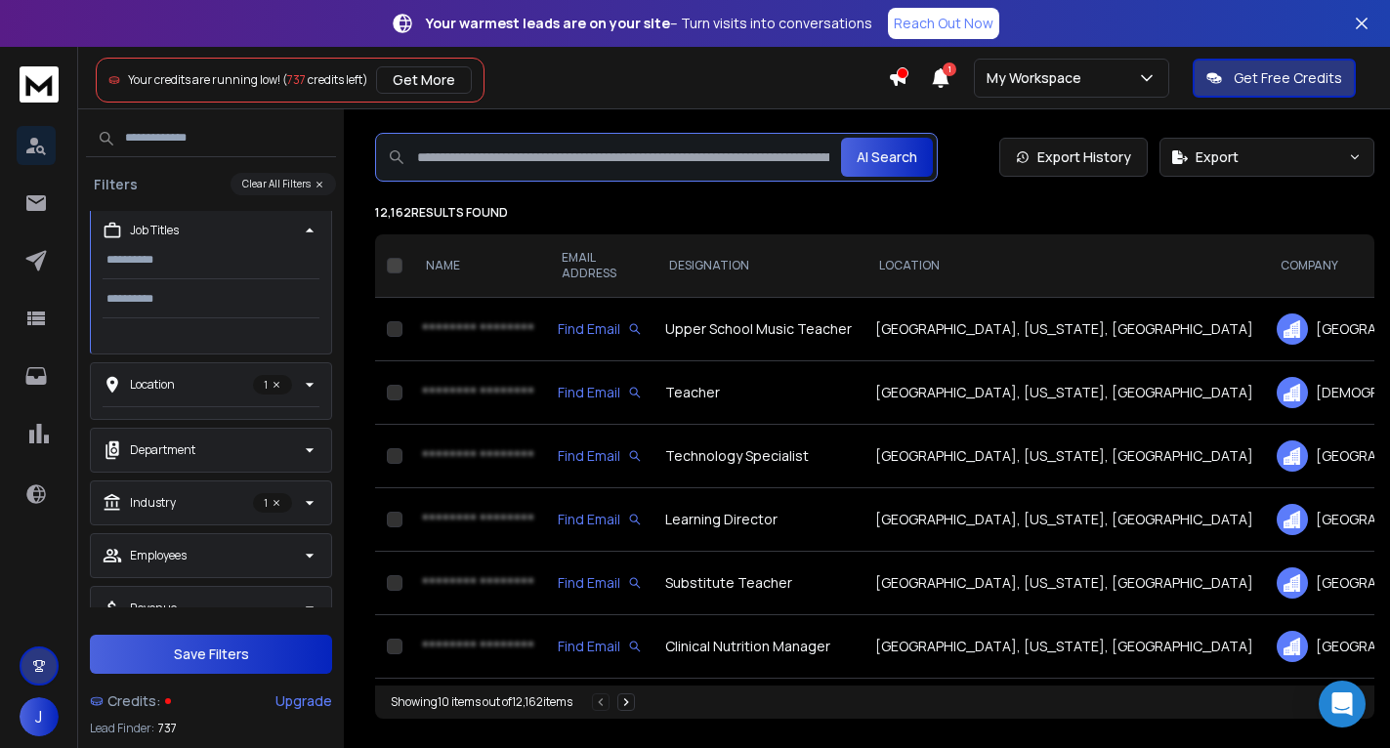
click at [183, 270] on input at bounding box center [211, 259] width 217 height 39
type input "****"
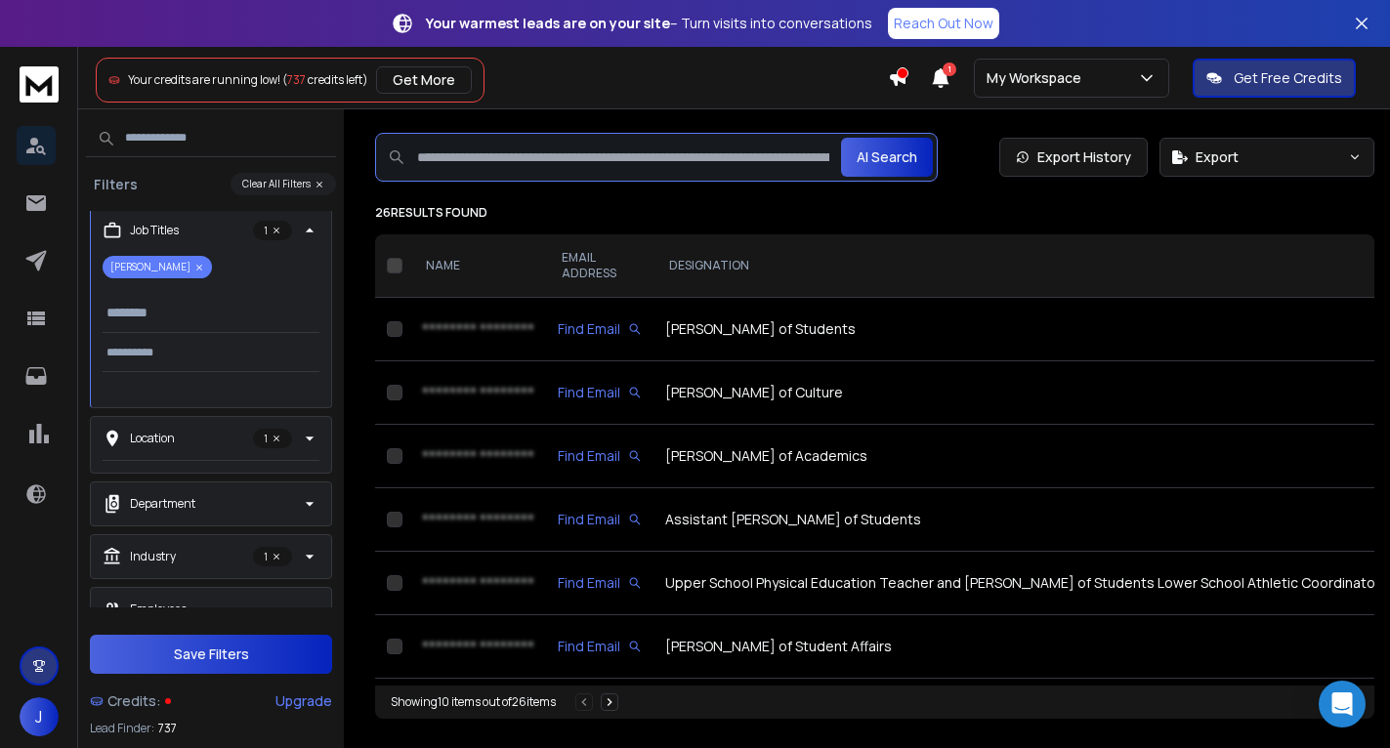
type input "*********"
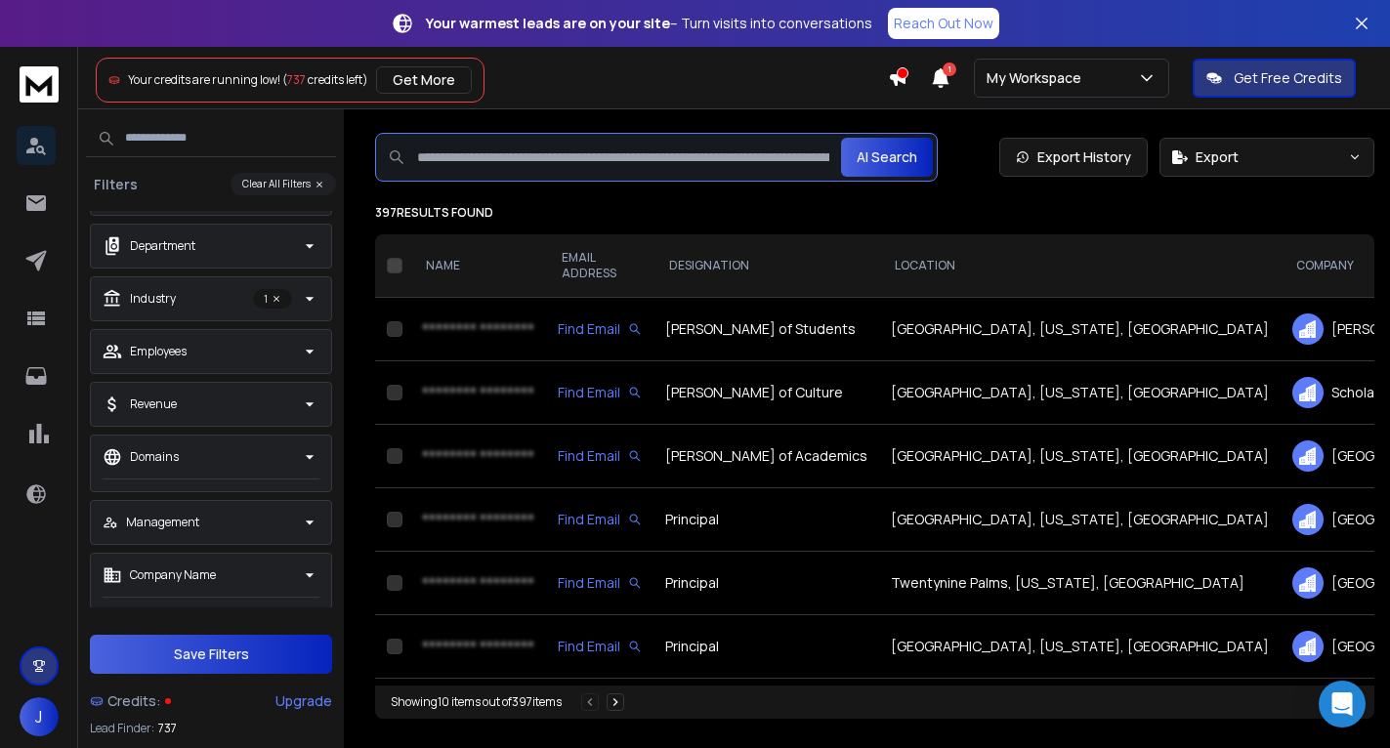
scroll to position [329, 0]
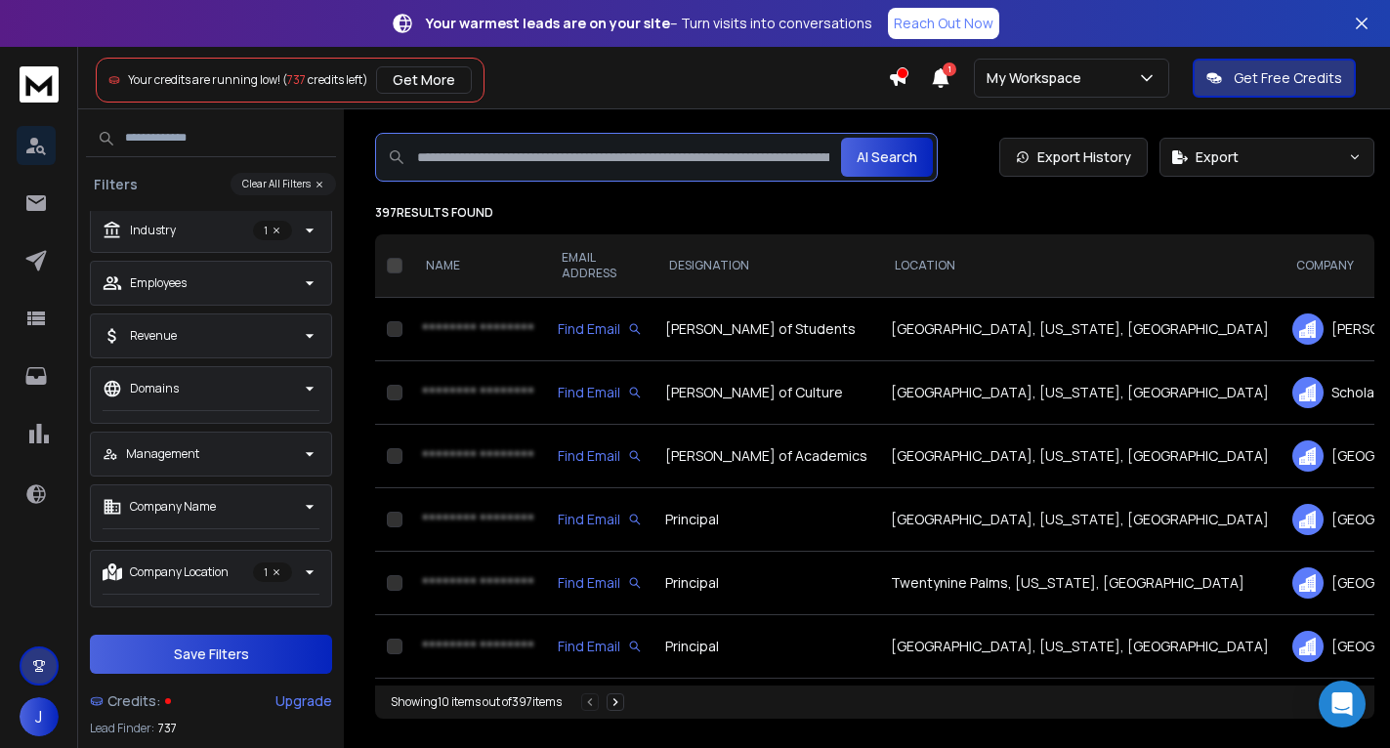
click at [163, 505] on p "Company Name" at bounding box center [173, 507] width 86 height 16
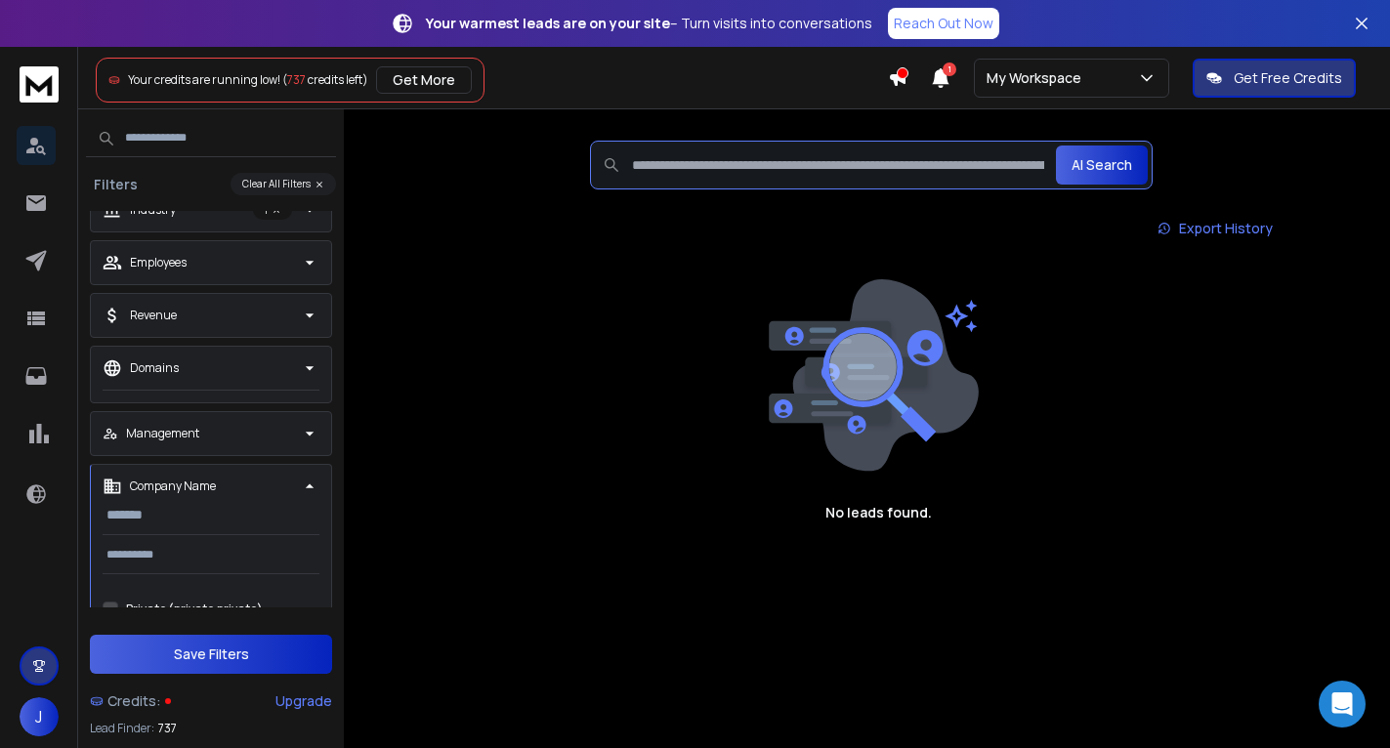
scroll to position [295, 0]
type input "*******"
click at [300, 538] on icon at bounding box center [310, 542] width 20 height 20
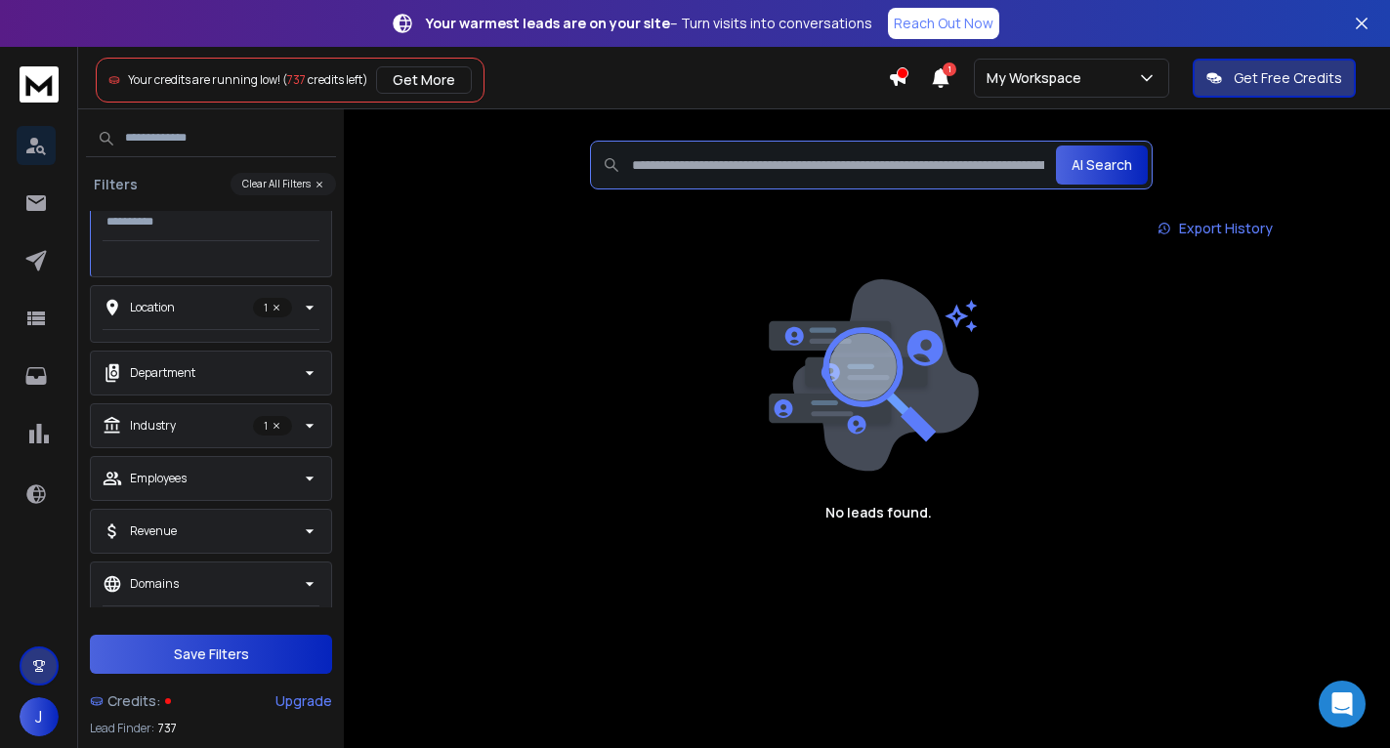
scroll to position [142, 0]
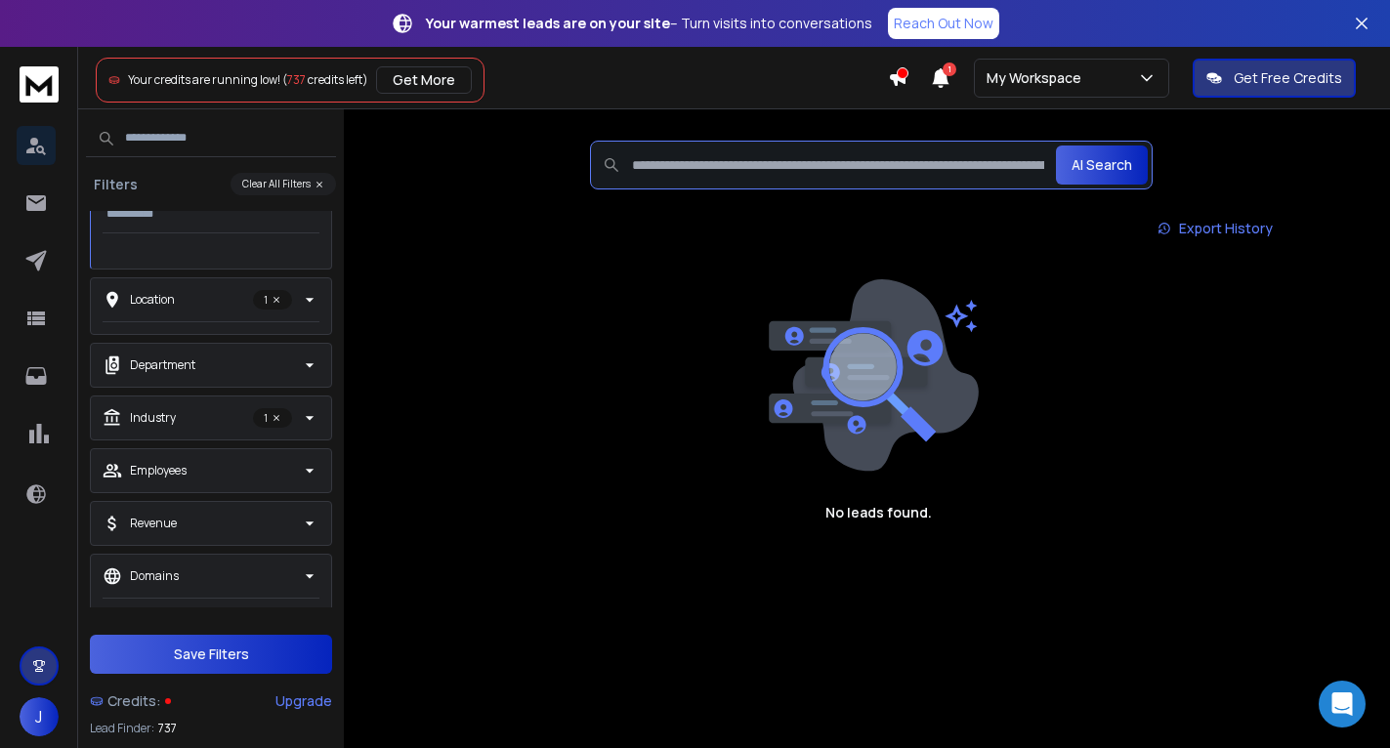
click at [300, 415] on icon at bounding box center [310, 418] width 20 height 20
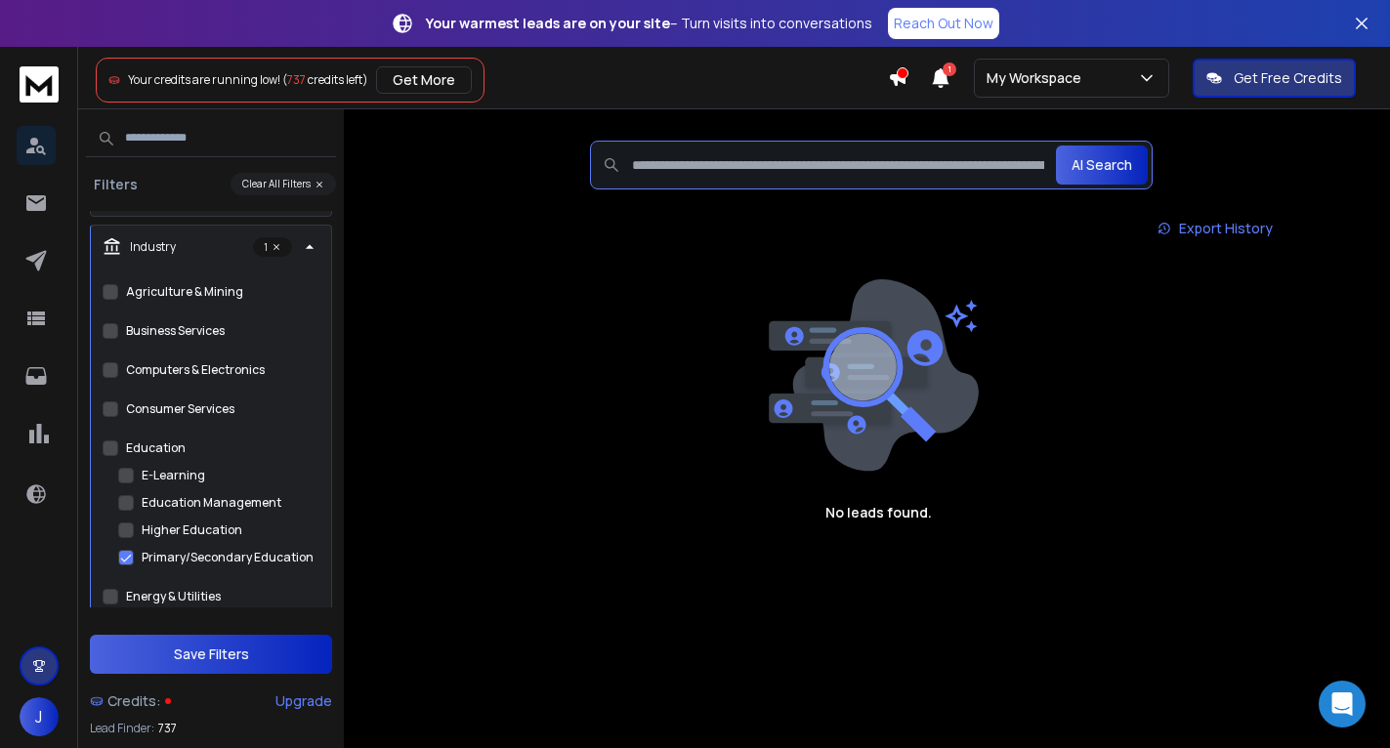
scroll to position [319, 0]
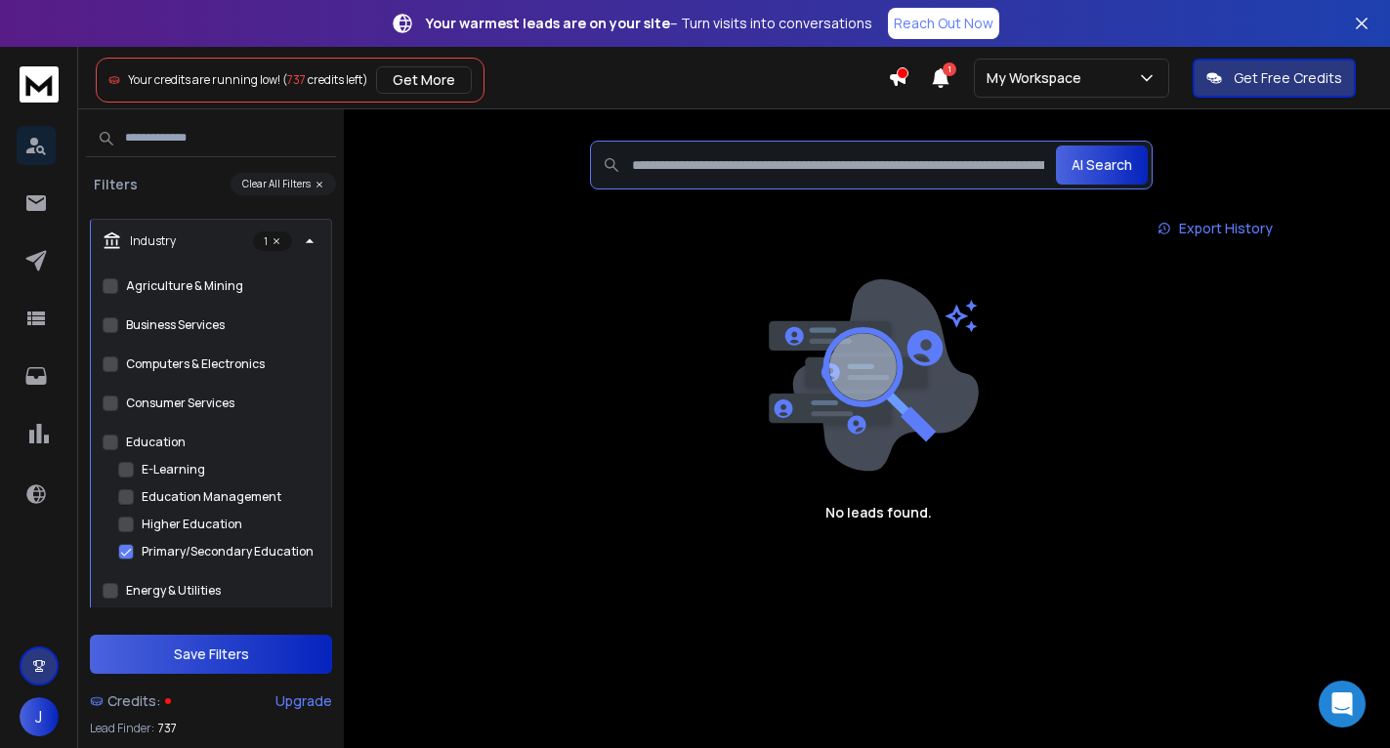
click at [300, 238] on icon at bounding box center [310, 242] width 20 height 20
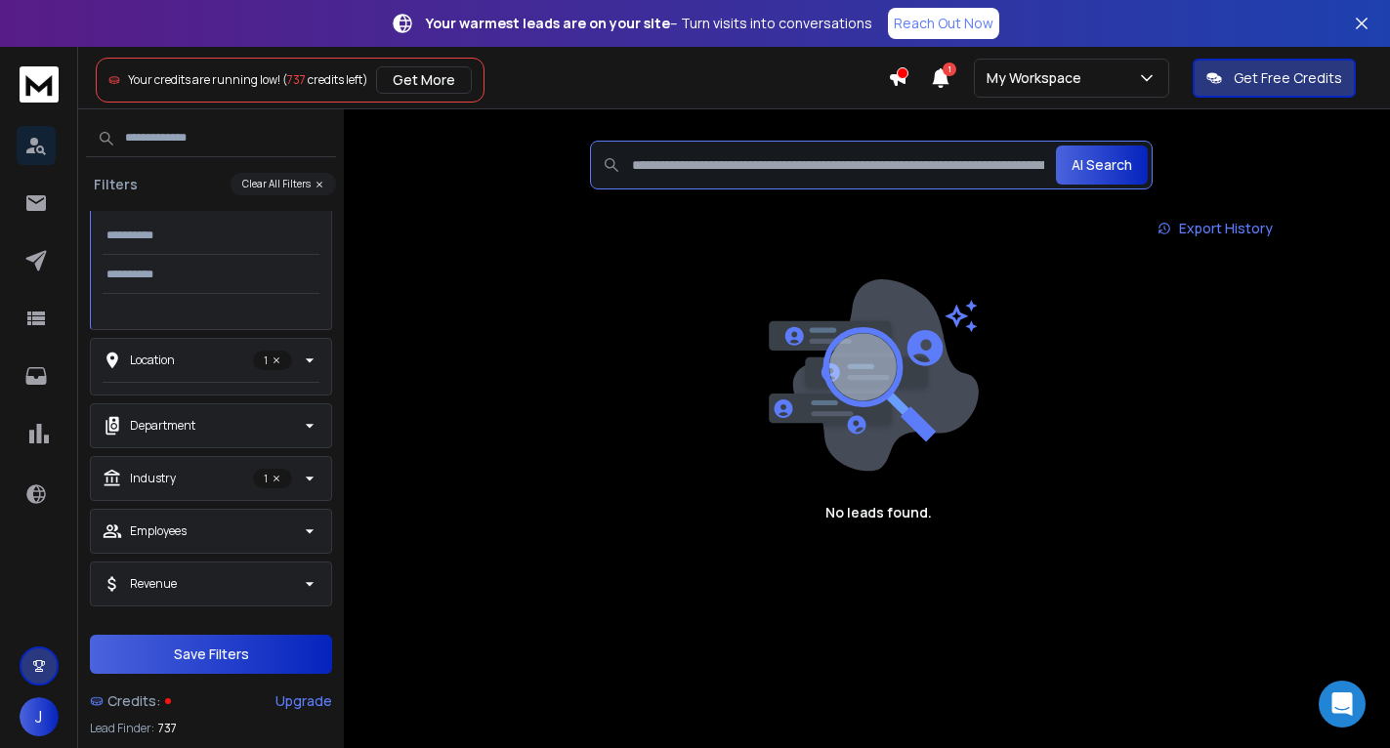
scroll to position [0, 0]
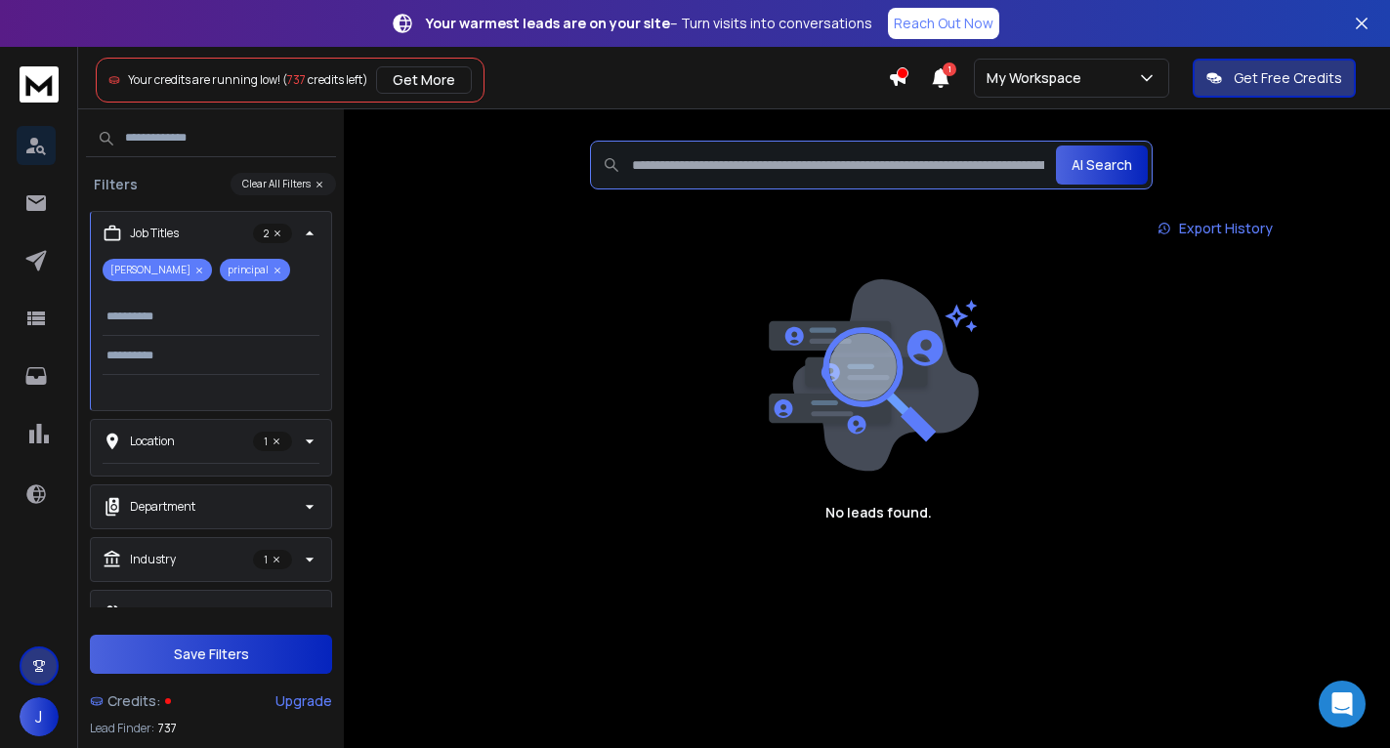
click at [194, 268] on icon at bounding box center [199, 271] width 10 height 10
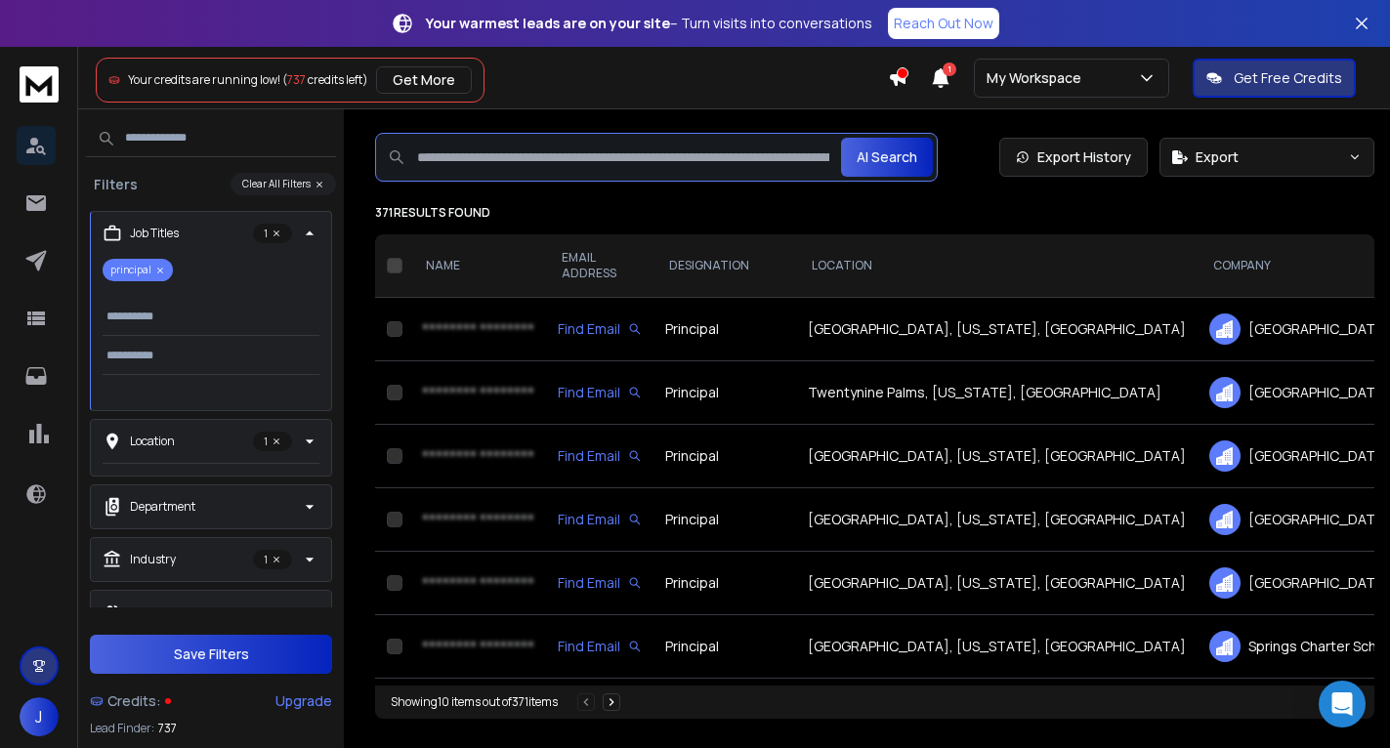
click at [300, 229] on icon at bounding box center [310, 234] width 20 height 20
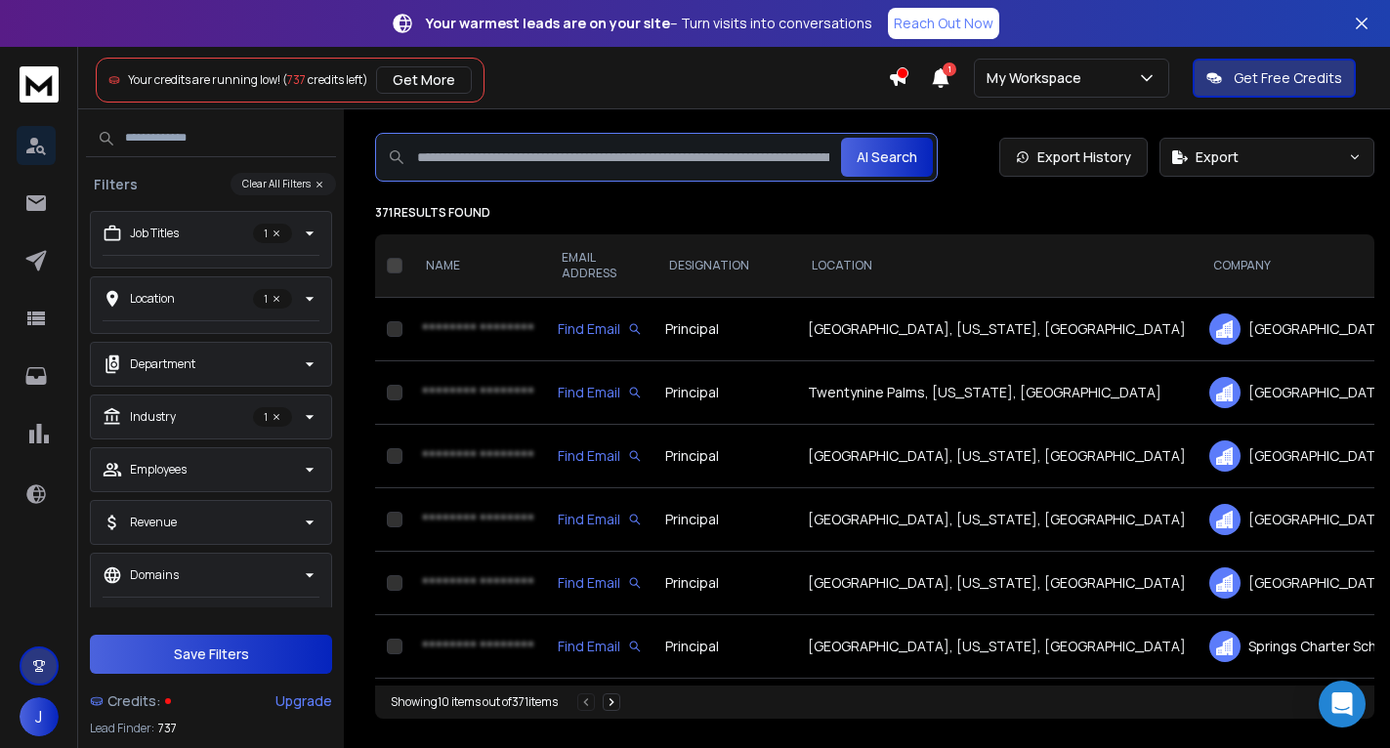
click at [468, 160] on textarea at bounding box center [623, 157] width 412 height 39
type textarea "**********"
